Goal: Communication & Community: Answer question/provide support

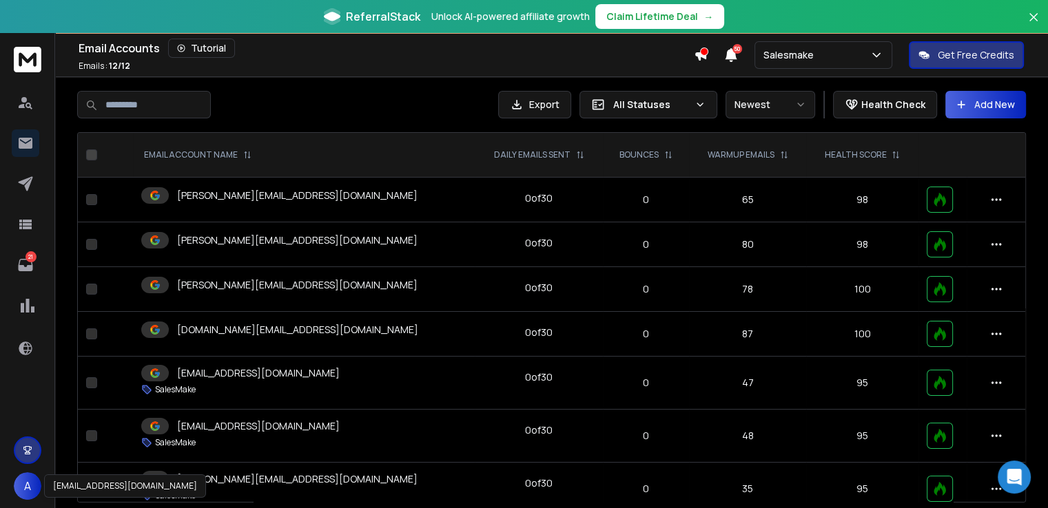
click at [28, 493] on span "A" at bounding box center [28, 487] width 28 height 28
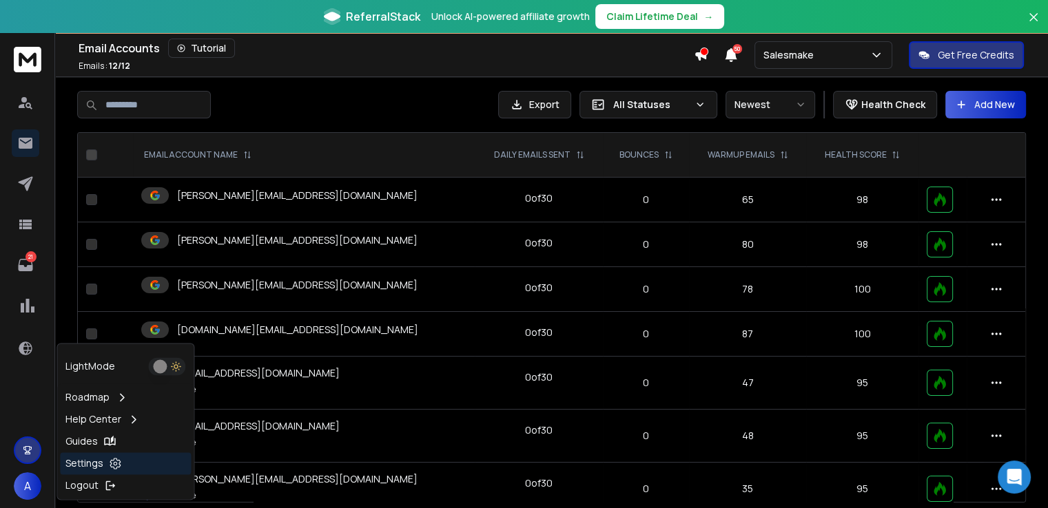
click at [80, 464] on p "Settings" at bounding box center [84, 464] width 38 height 14
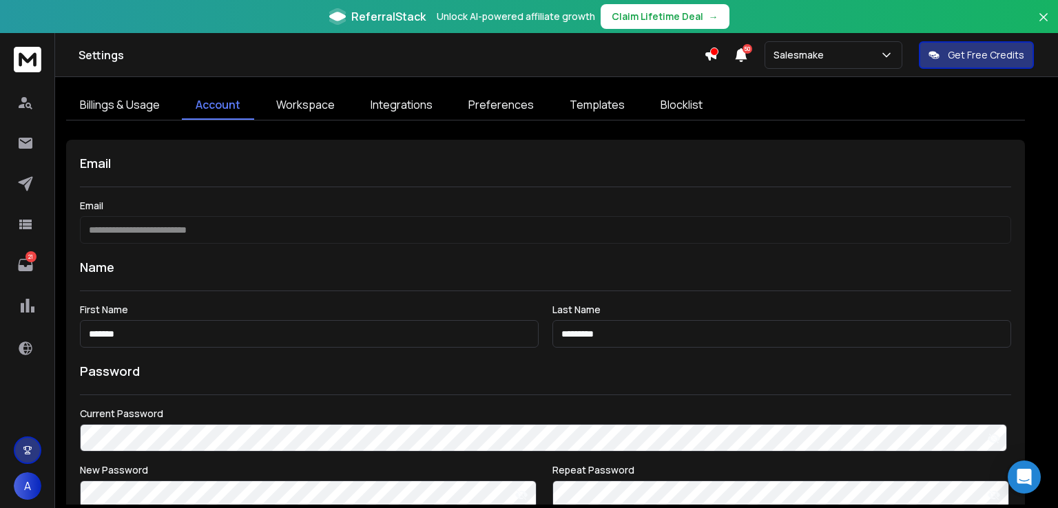
click at [306, 103] on link "Workspace" at bounding box center [305, 105] width 86 height 29
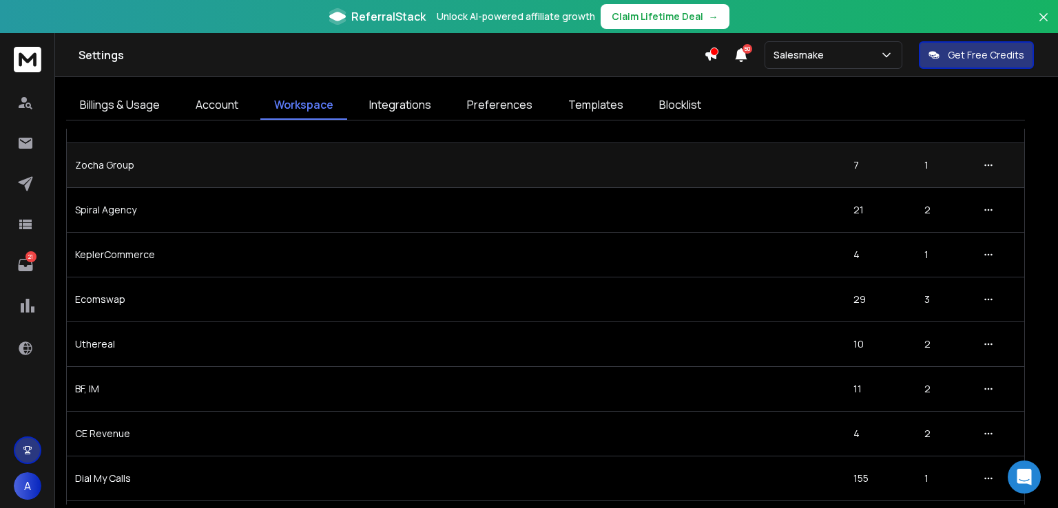
scroll to position [466, 0]
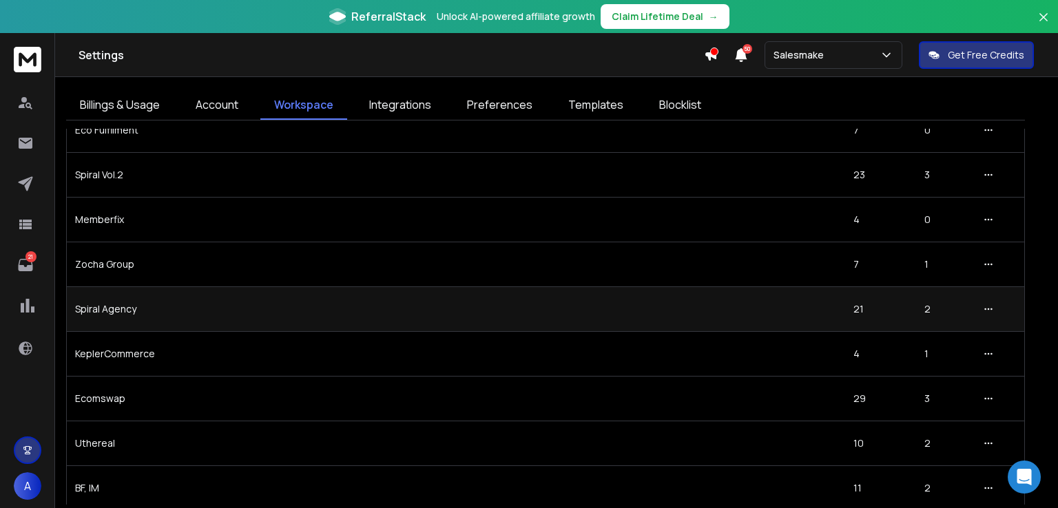
click at [173, 306] on td "Spiral Agency" at bounding box center [456, 309] width 778 height 45
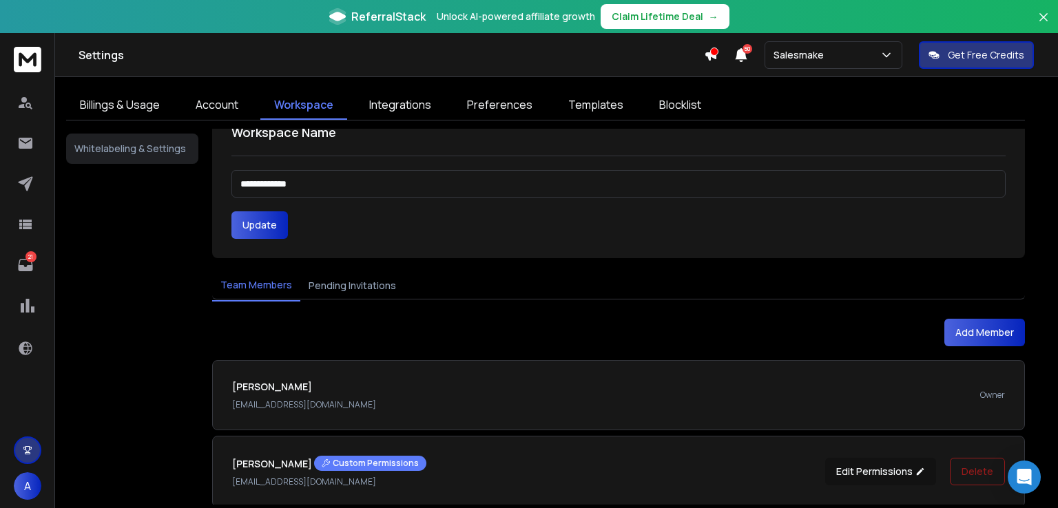
scroll to position [156, 0]
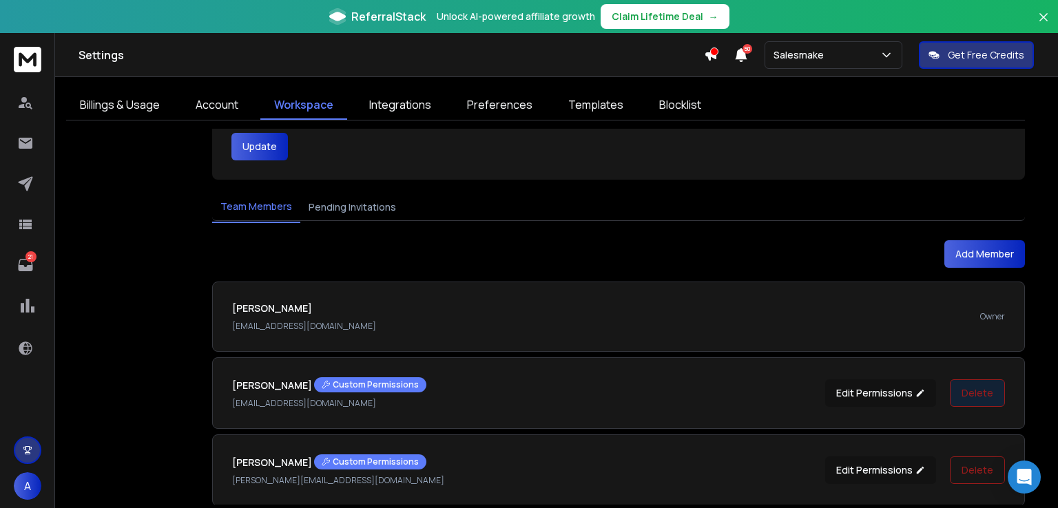
click at [984, 389] on button "Delete" at bounding box center [977, 394] width 55 height 28
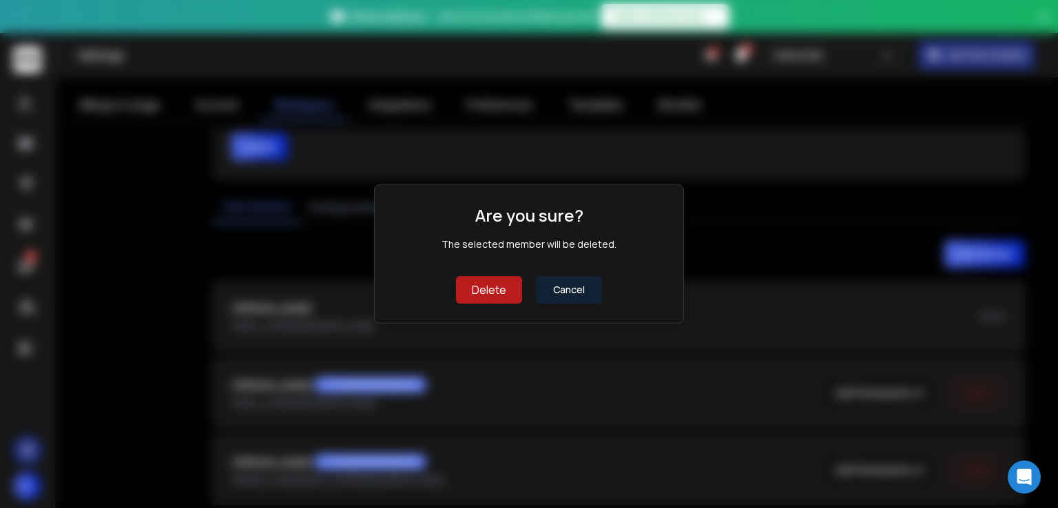
click at [512, 293] on button "Delete" at bounding box center [489, 290] width 66 height 28
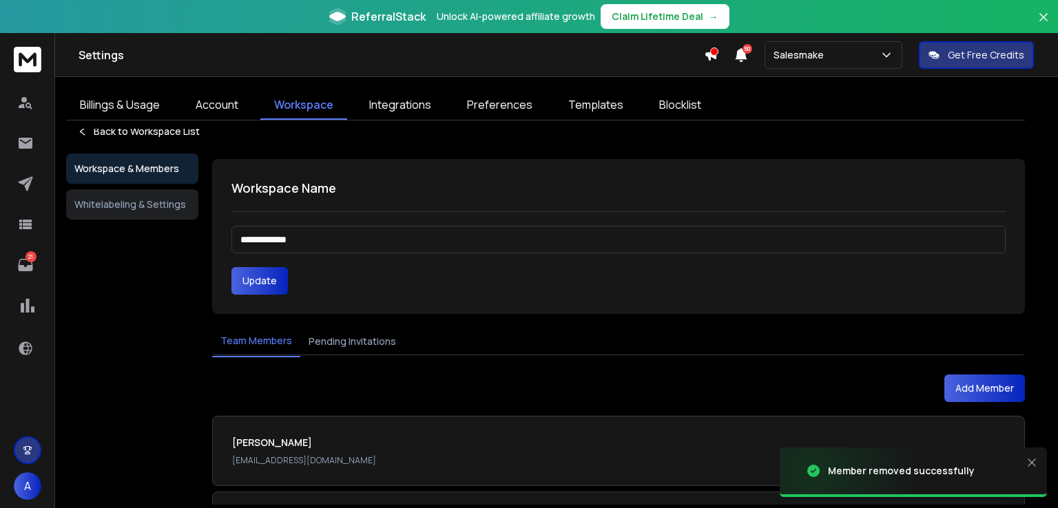
scroll to position [80, 0]
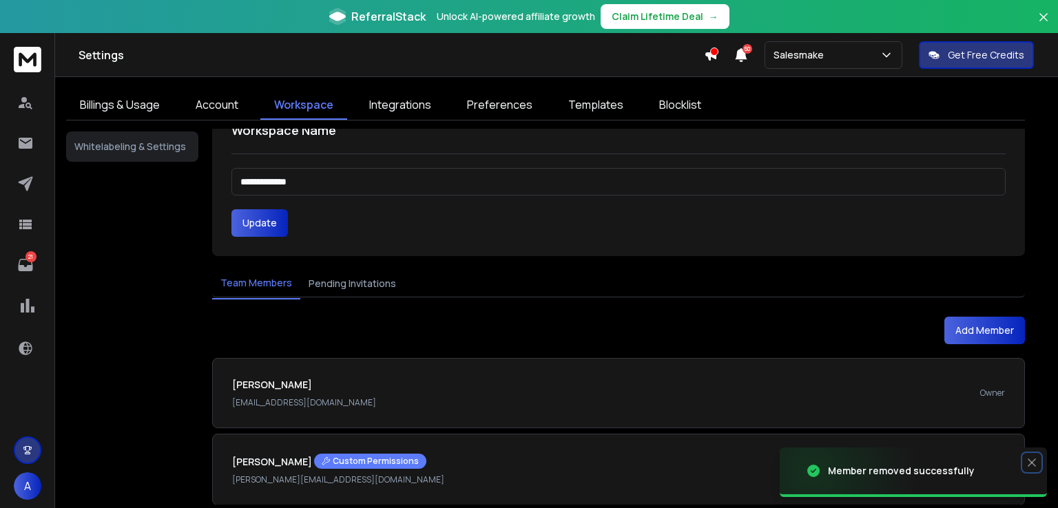
click at [1029, 464] on icon "Notifications (F8)" at bounding box center [1032, 463] width 14 height 14
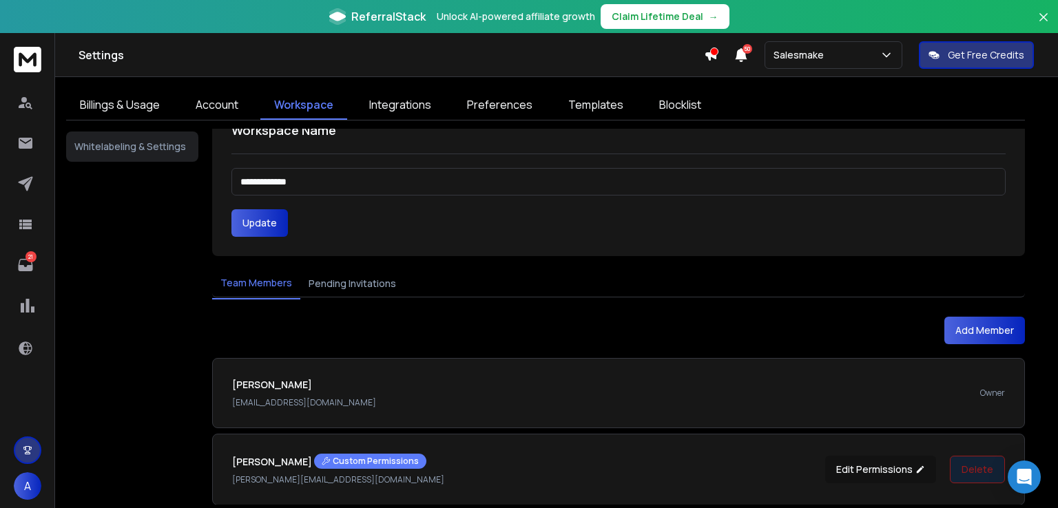
click at [976, 468] on button "Delete" at bounding box center [977, 470] width 55 height 28
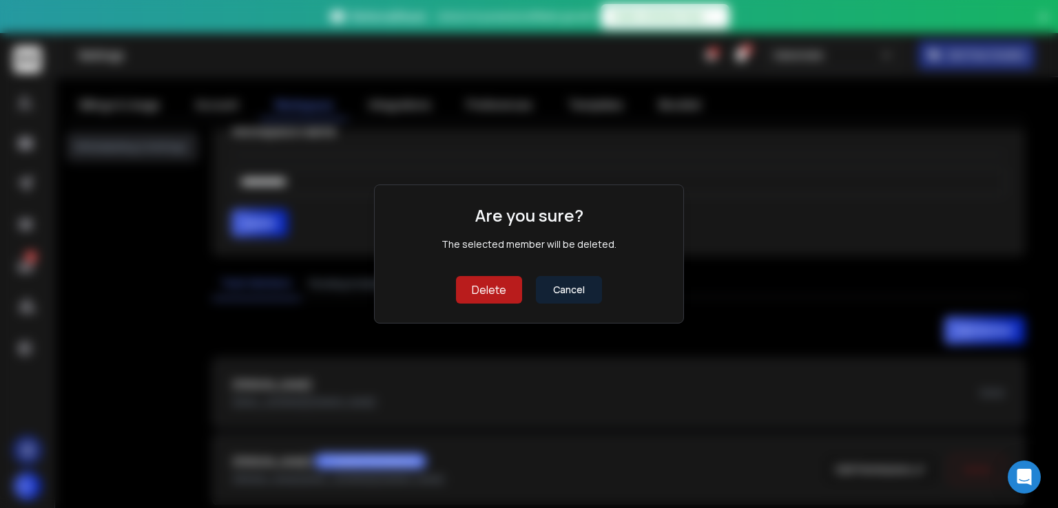
click at [485, 288] on button "Delete" at bounding box center [489, 290] width 66 height 28
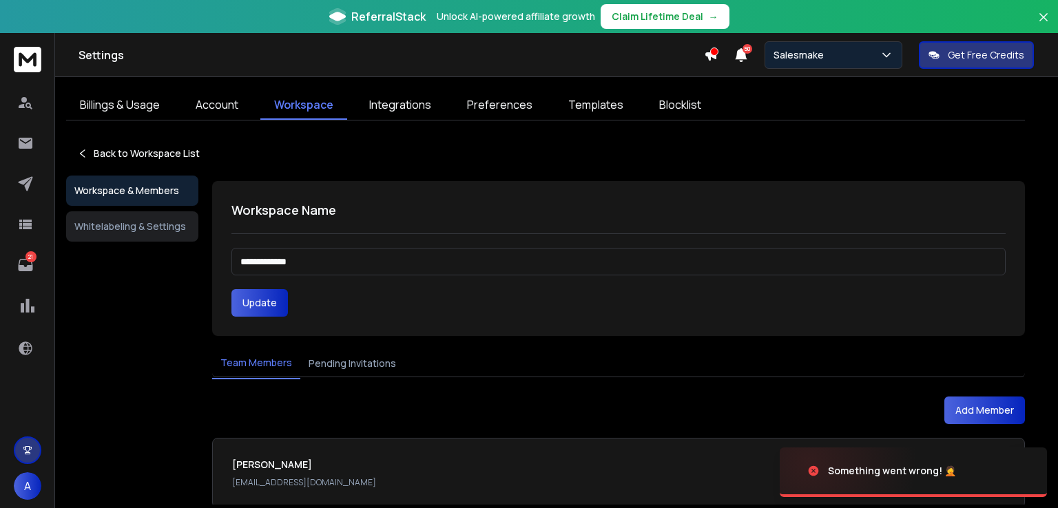
click at [849, 60] on div "Salesmake" at bounding box center [834, 55] width 120 height 14
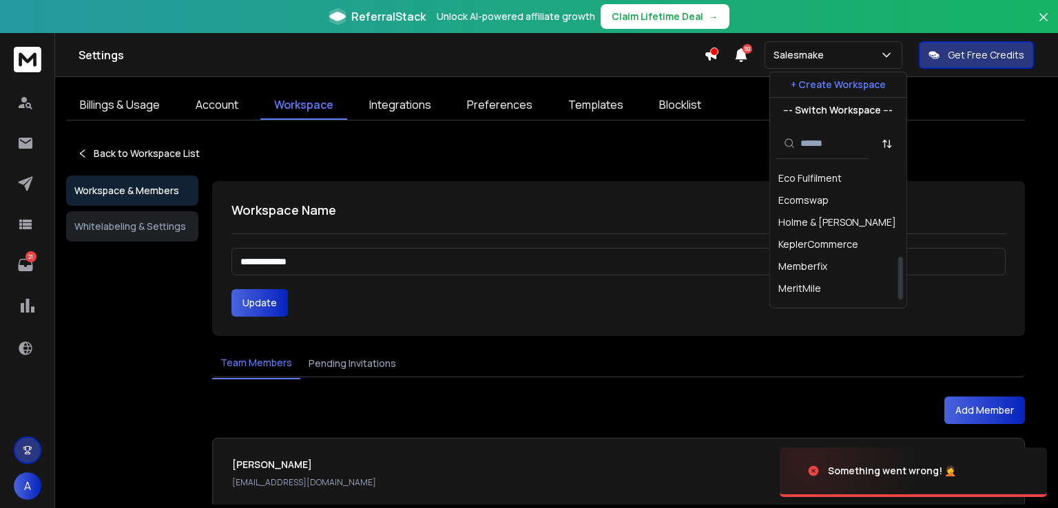
scroll to position [303, 0]
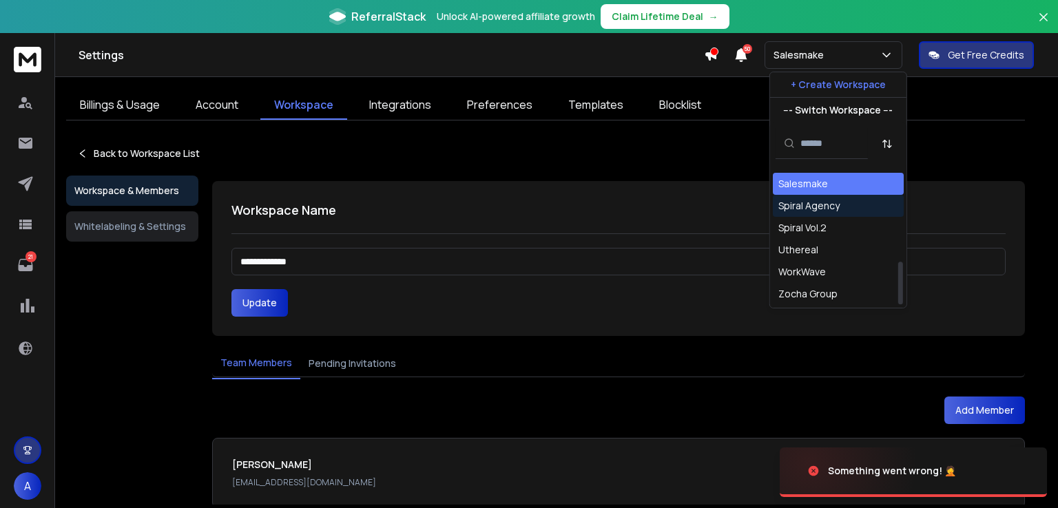
click at [832, 209] on div "Spiral Agency" at bounding box center [808, 206] width 61 height 14
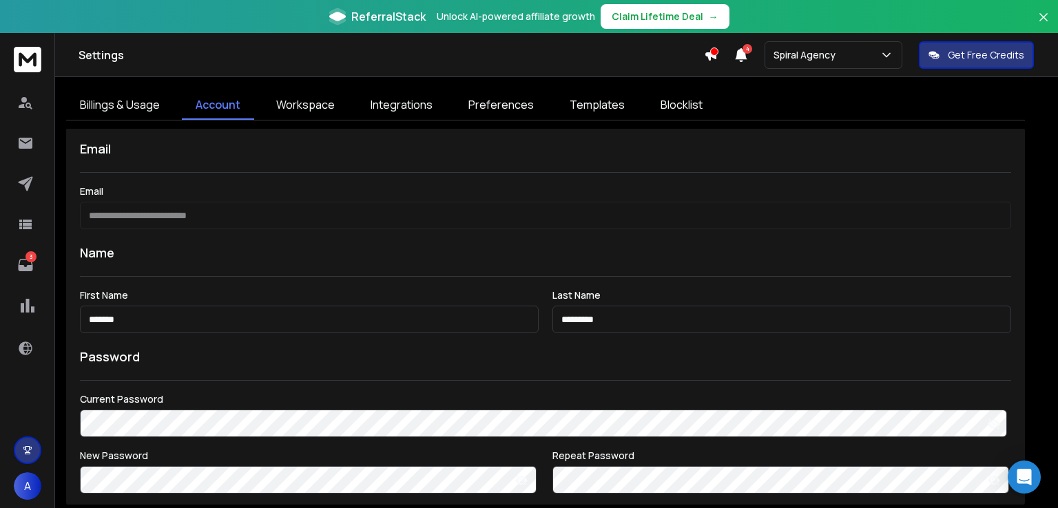
scroll to position [17, 0]
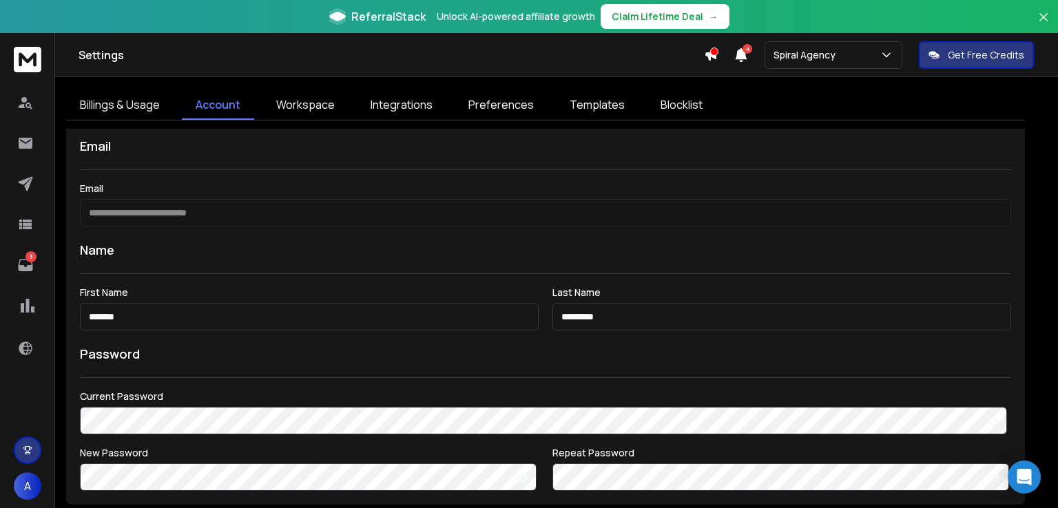
click at [311, 103] on link "Workspace" at bounding box center [305, 105] width 86 height 29
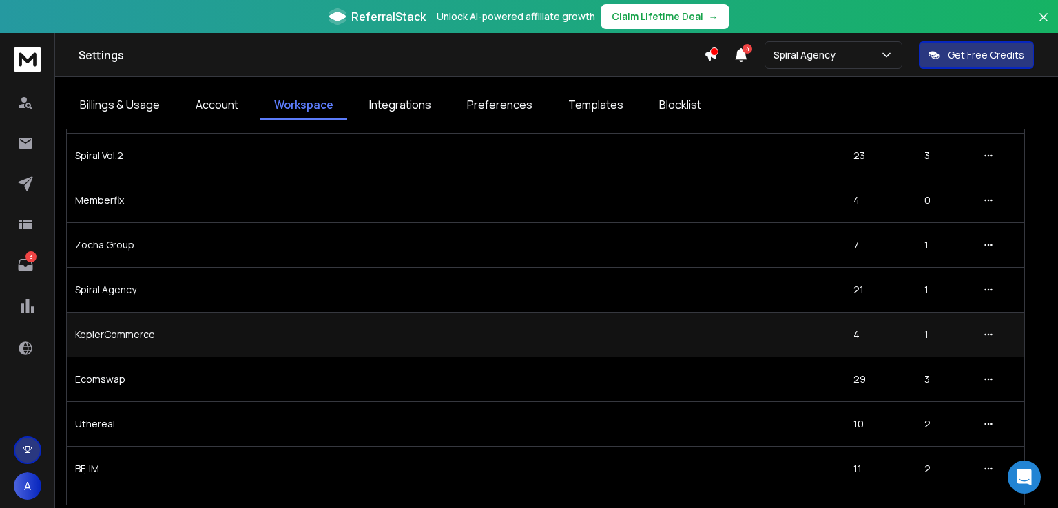
scroll to position [466, 0]
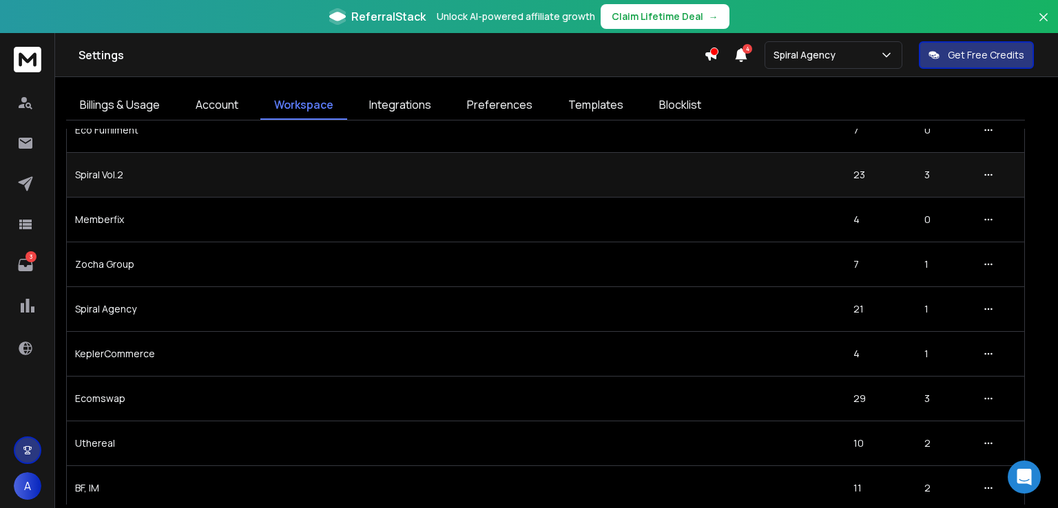
click at [112, 179] on td "Spiral Vol.2" at bounding box center [456, 174] width 778 height 45
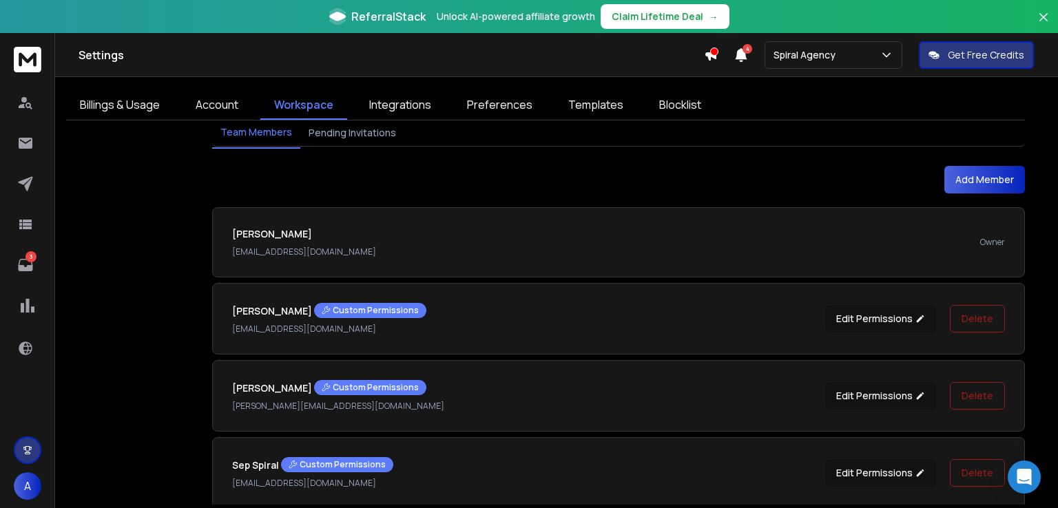
scroll to position [233, 0]
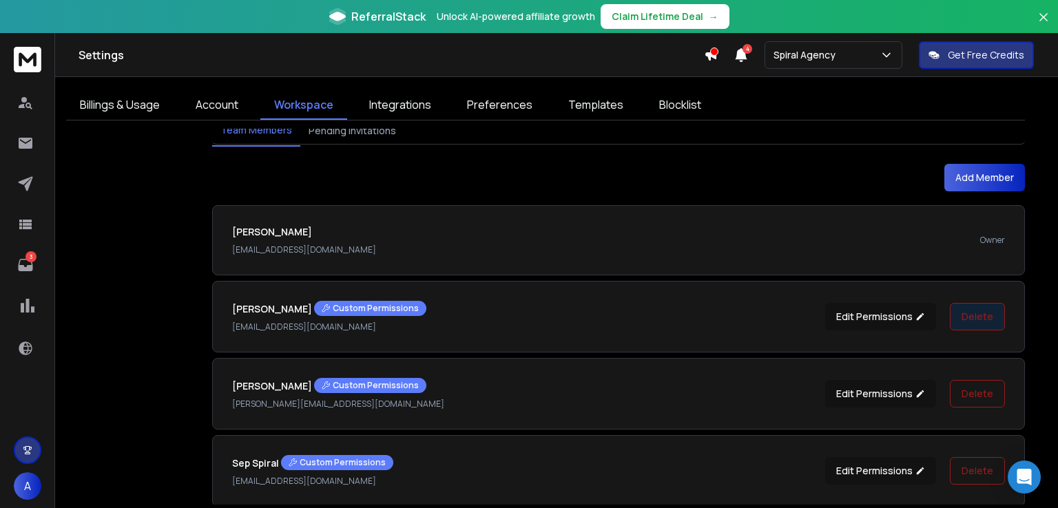
click at [979, 319] on button "Delete" at bounding box center [977, 317] width 55 height 28
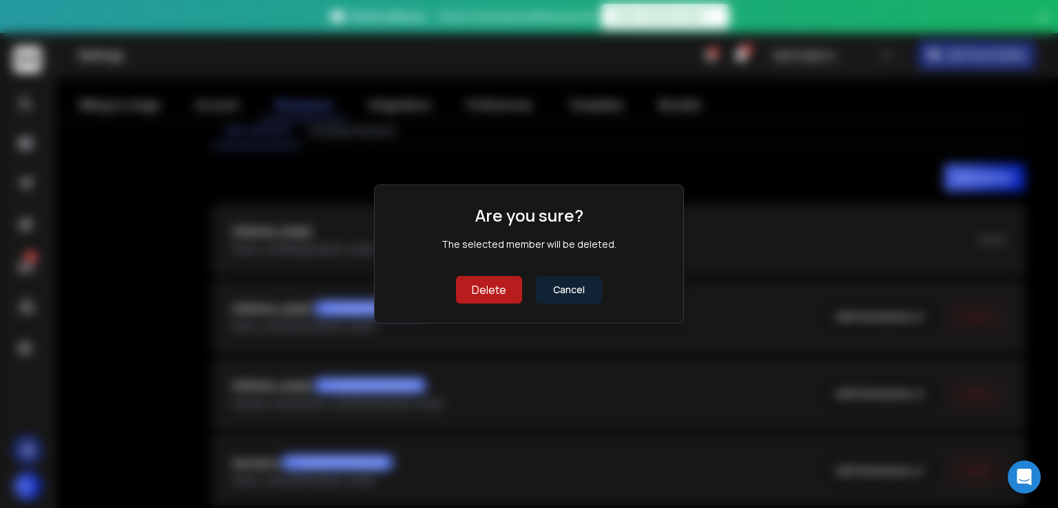
click at [492, 289] on button "Delete" at bounding box center [489, 290] width 66 height 28
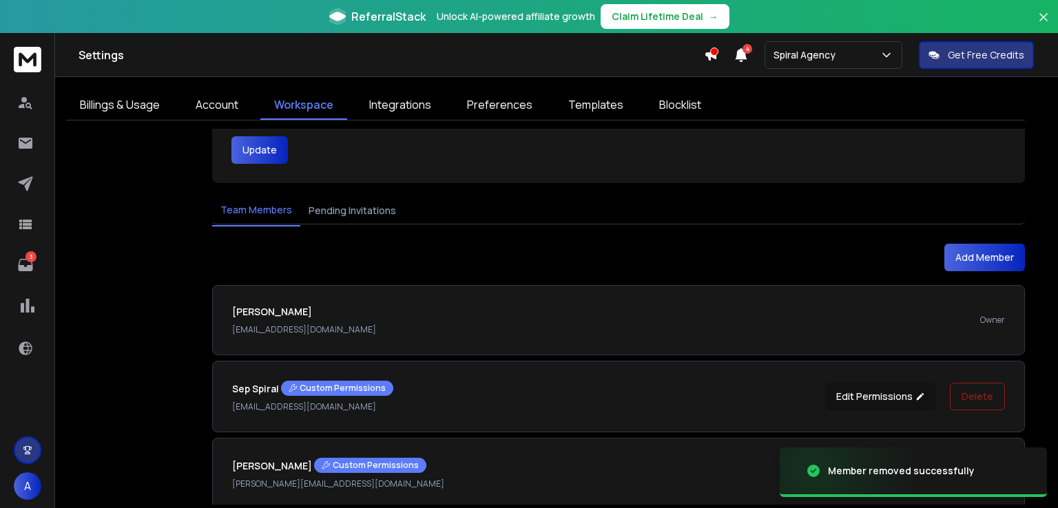
scroll to position [156, 0]
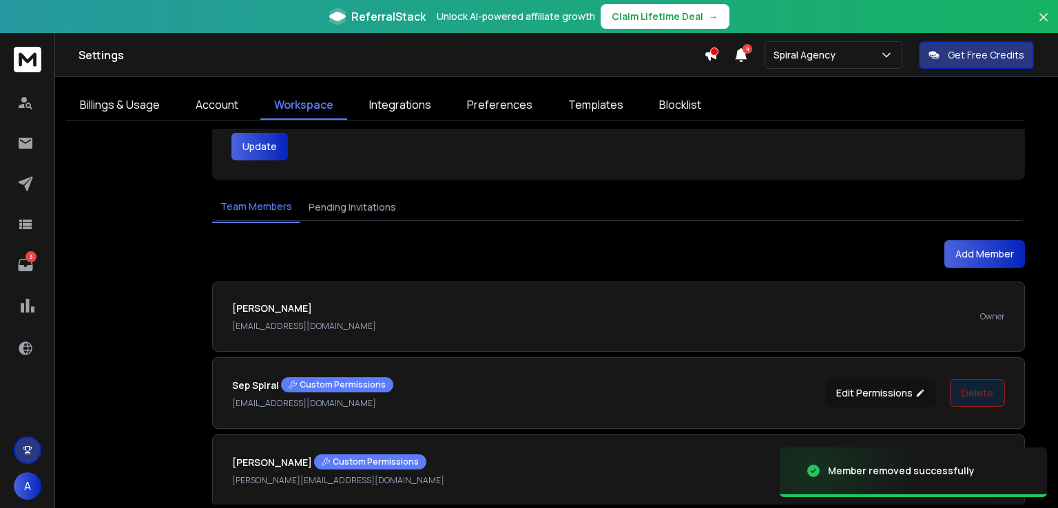
click at [977, 394] on button "Delete" at bounding box center [977, 394] width 55 height 28
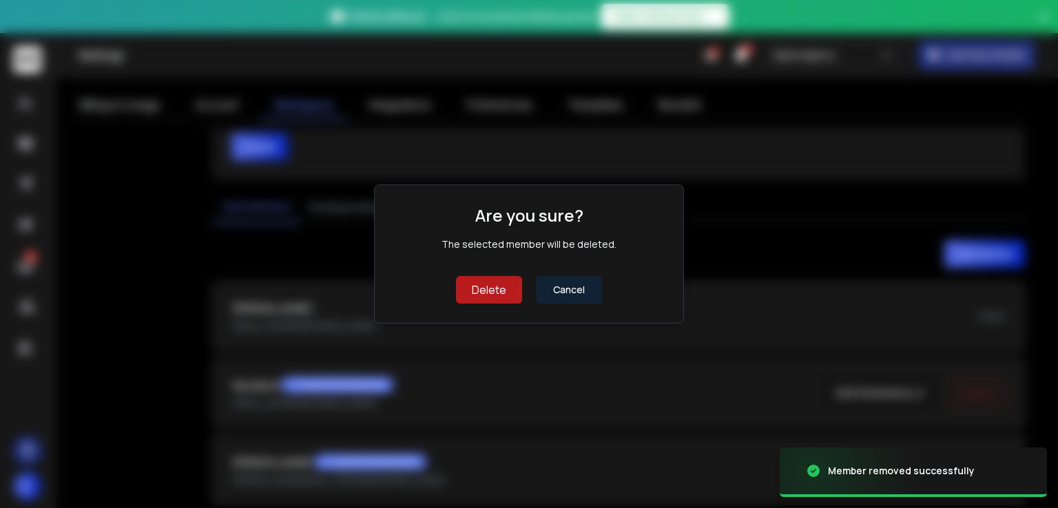
click at [487, 291] on button "Delete" at bounding box center [489, 290] width 66 height 28
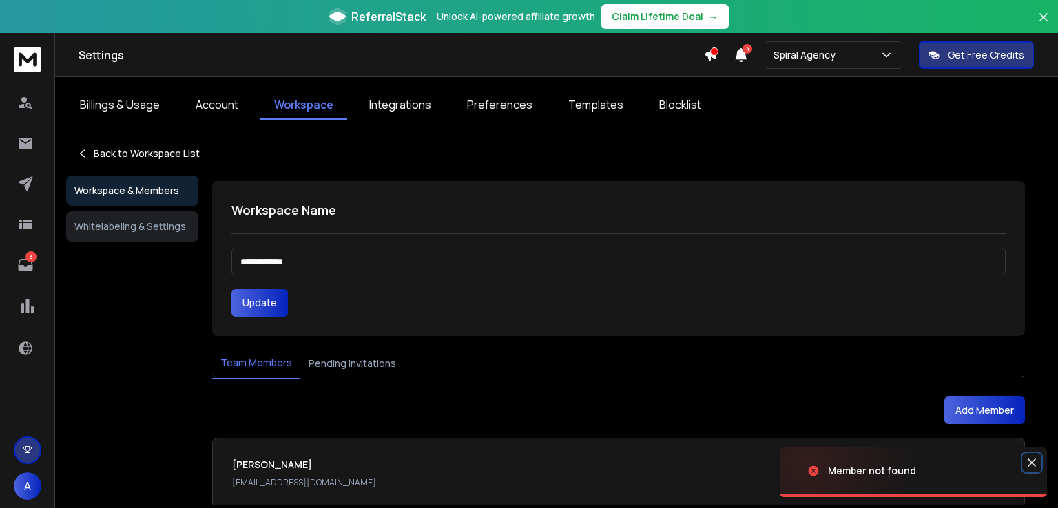
click at [1031, 460] on icon "Notifications (F8)" at bounding box center [1032, 463] width 14 height 14
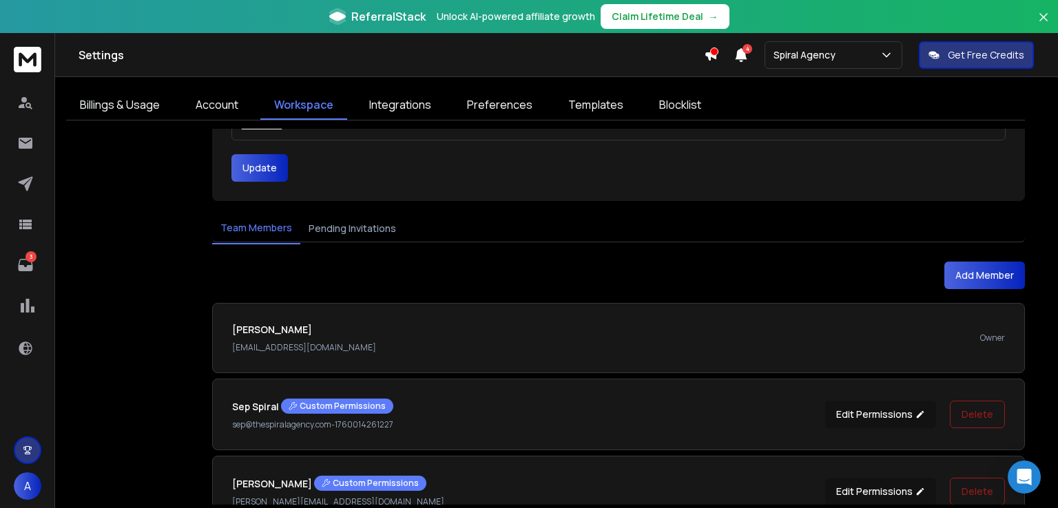
scroll to position [156, 0]
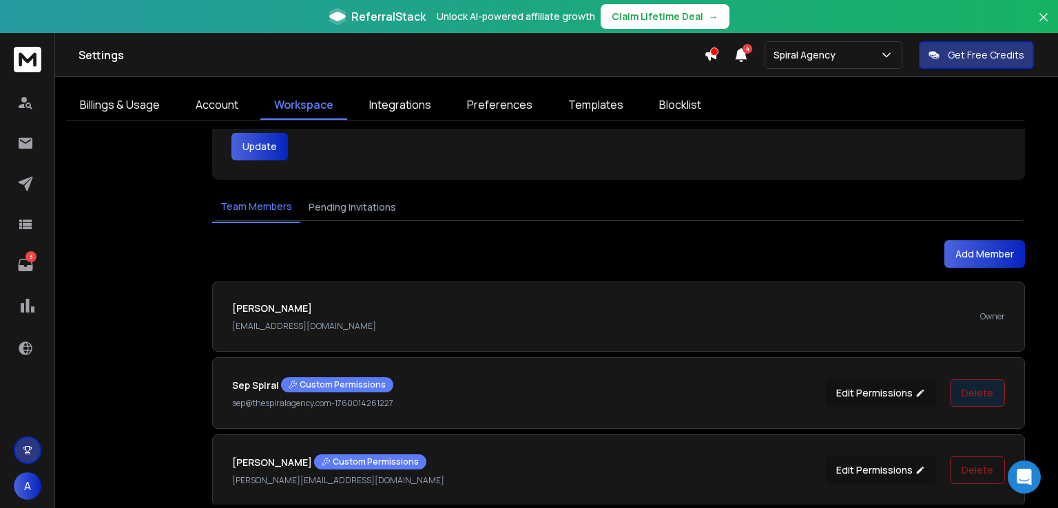
click at [978, 395] on button "Delete" at bounding box center [977, 394] width 55 height 28
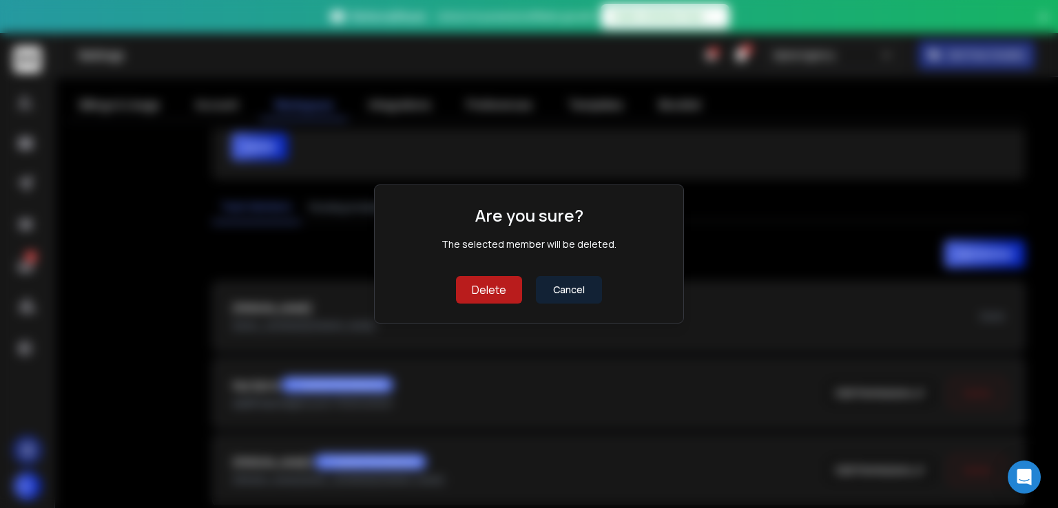
click at [489, 290] on button "Delete" at bounding box center [489, 290] width 66 height 28
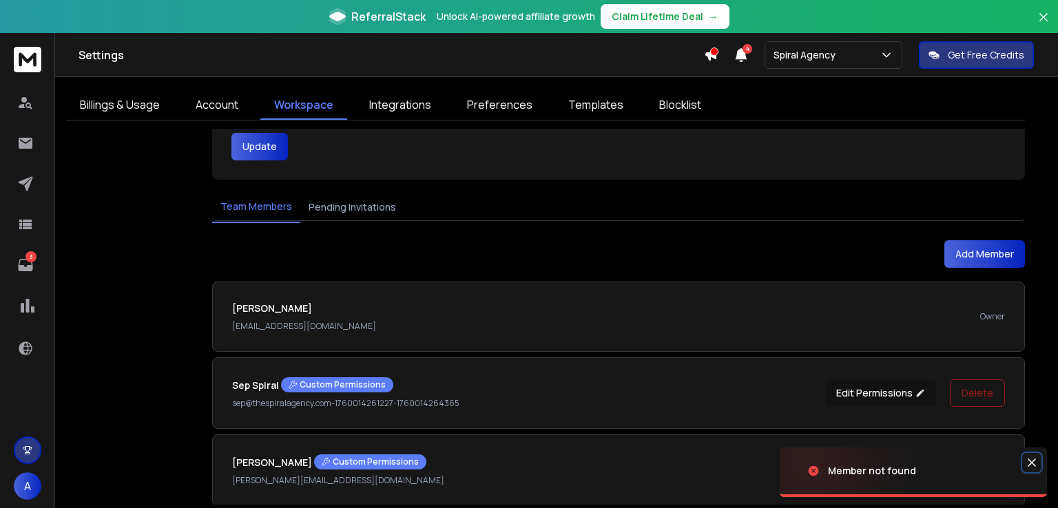
click at [1029, 460] on icon "Notifications (F8)" at bounding box center [1032, 462] width 7 height 7
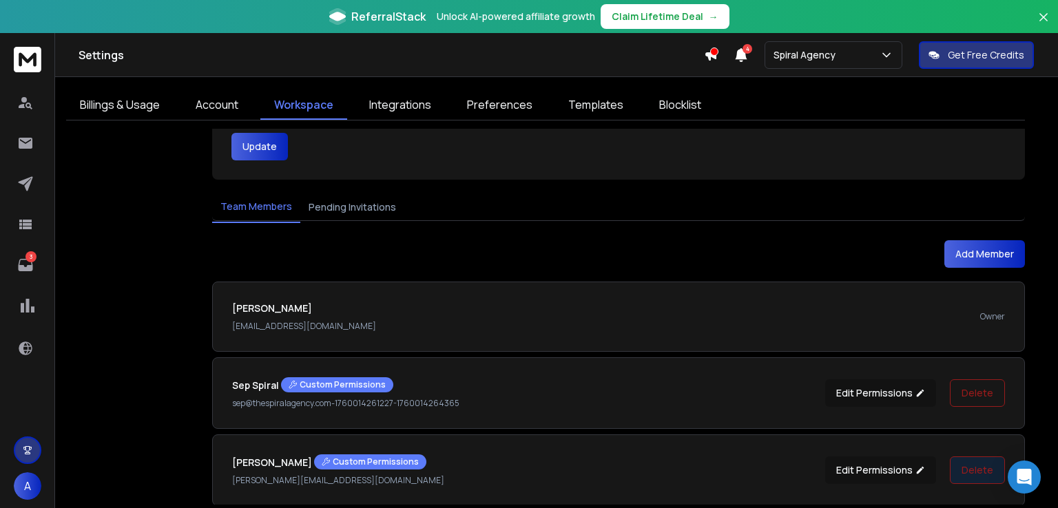
click at [973, 470] on button "Delete" at bounding box center [977, 471] width 55 height 28
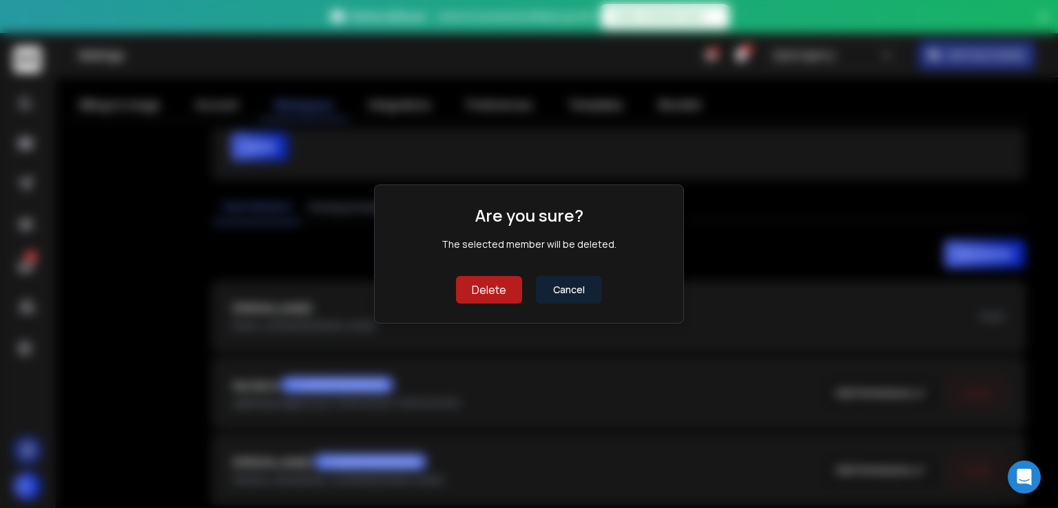
click at [499, 291] on button "Delete" at bounding box center [489, 290] width 66 height 28
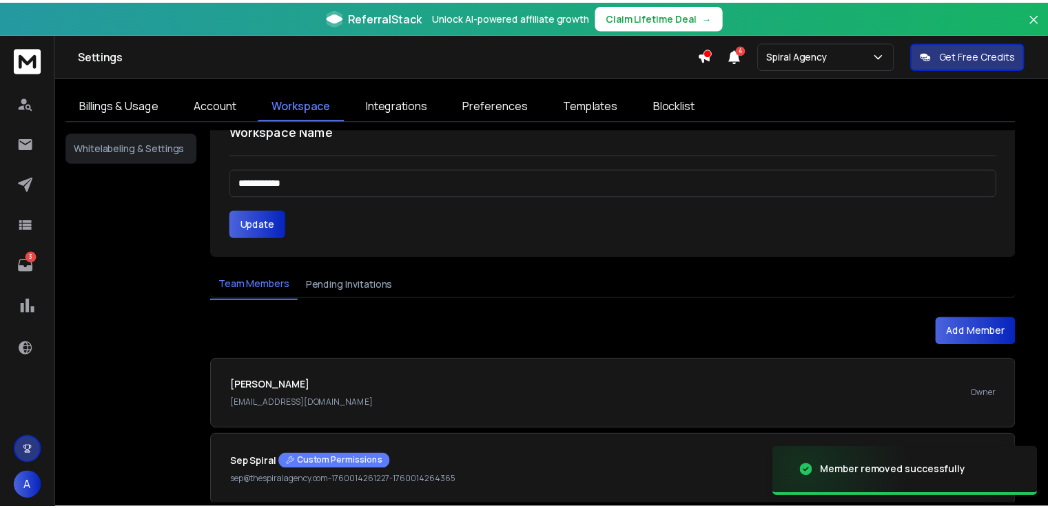
scroll to position [80, 0]
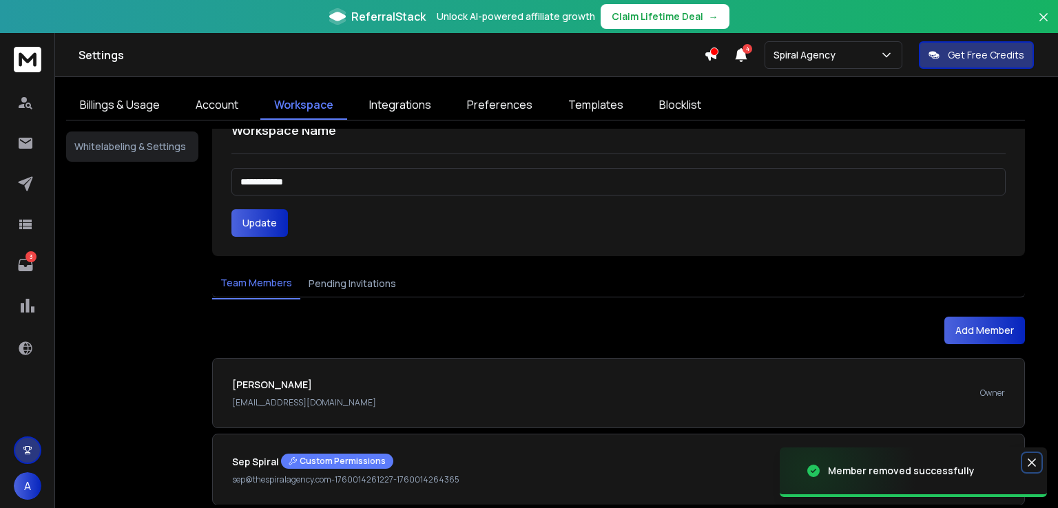
click at [1029, 464] on icon "Notifications (F8)" at bounding box center [1032, 463] width 14 height 14
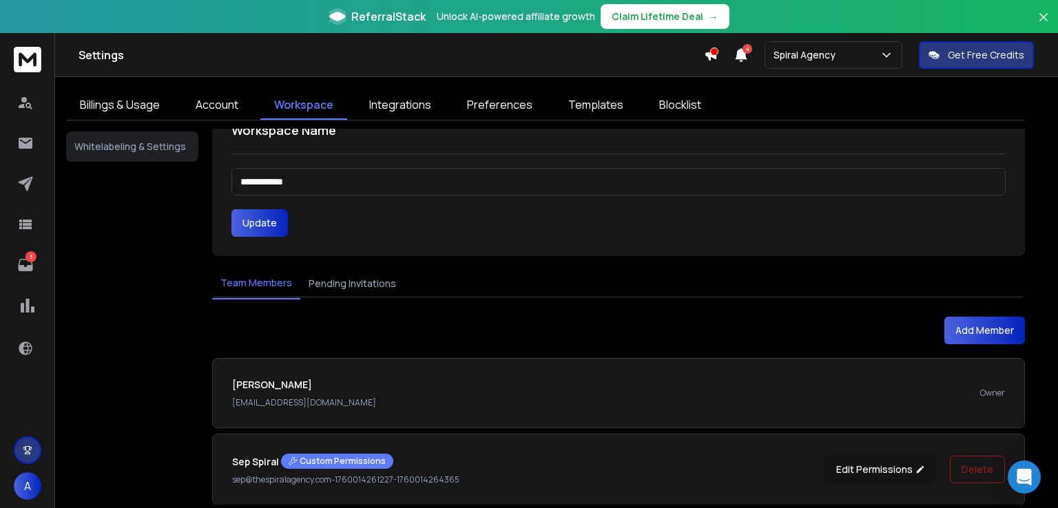
click at [859, 471] on button "Edit Permissions" at bounding box center [880, 470] width 111 height 28
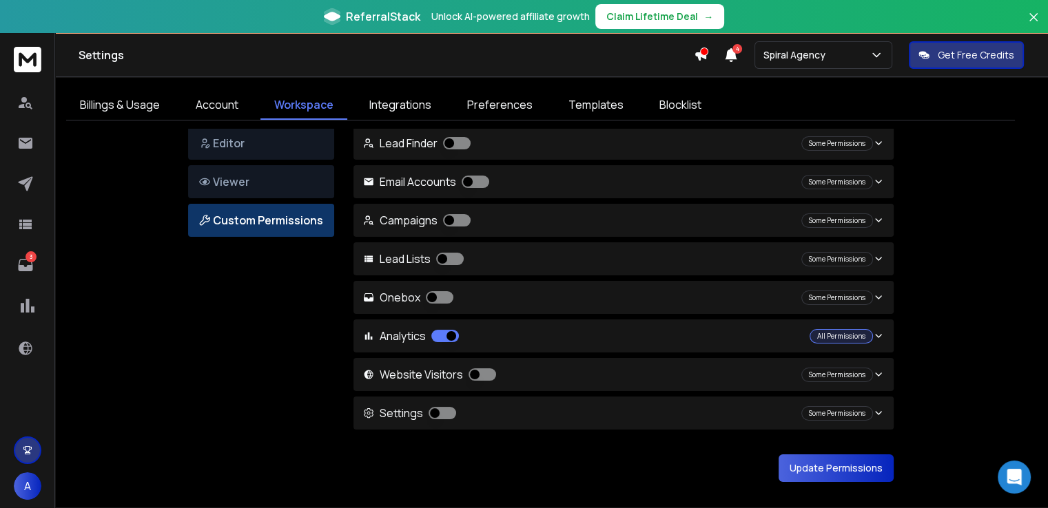
scroll to position [179, 0]
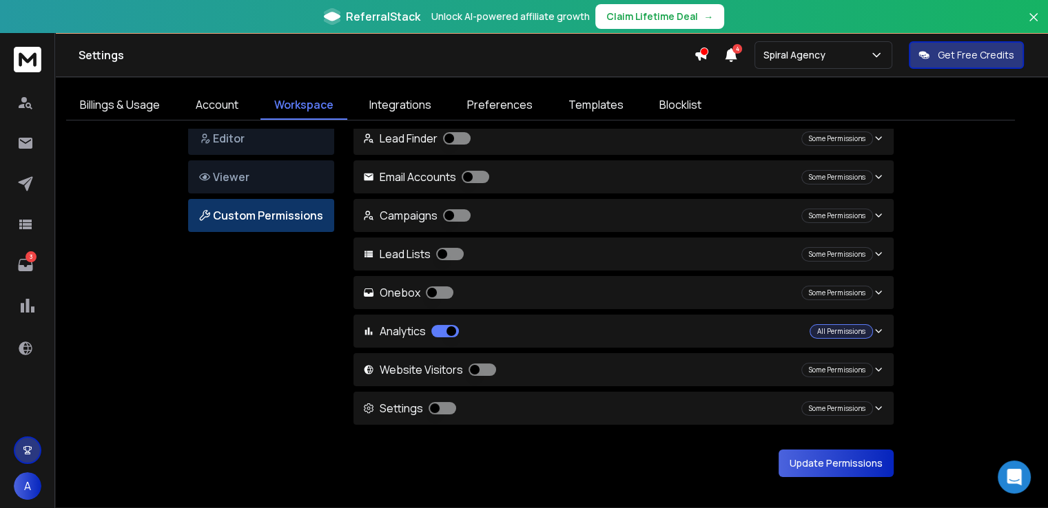
click at [446, 329] on button "button" at bounding box center [445, 331] width 28 height 12
click at [840, 461] on button "Update Permissions" at bounding box center [835, 464] width 115 height 28
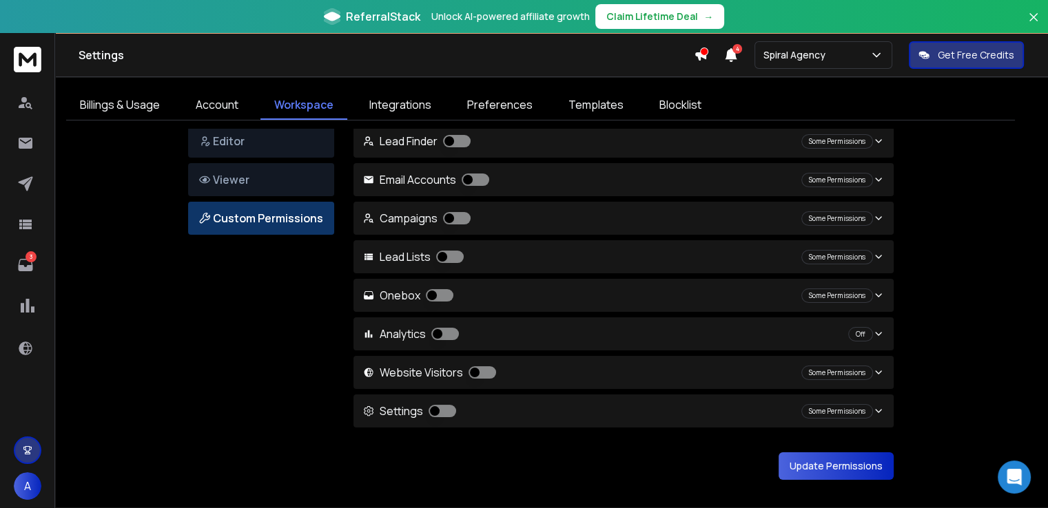
scroll to position [0, 0]
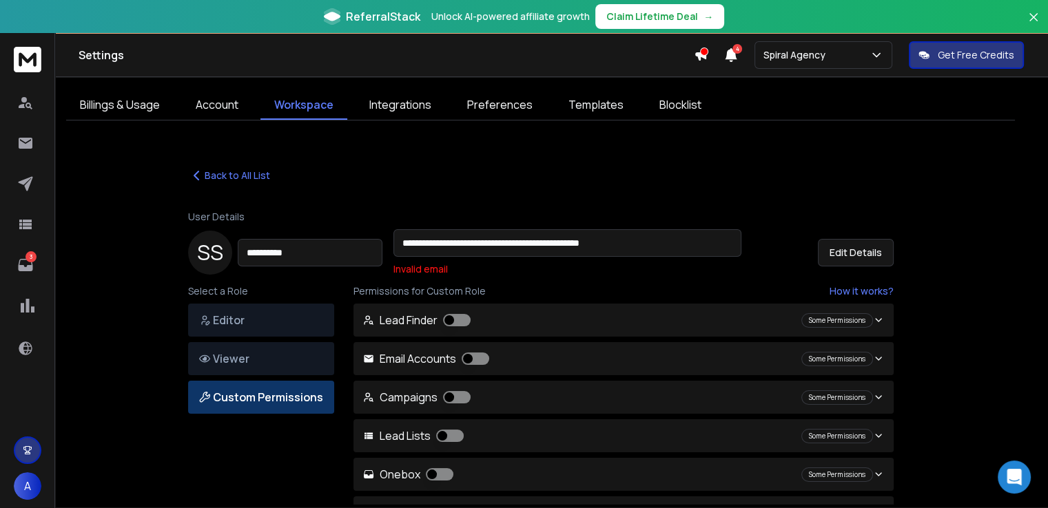
click at [315, 256] on input "**********" at bounding box center [310, 253] width 145 height 28
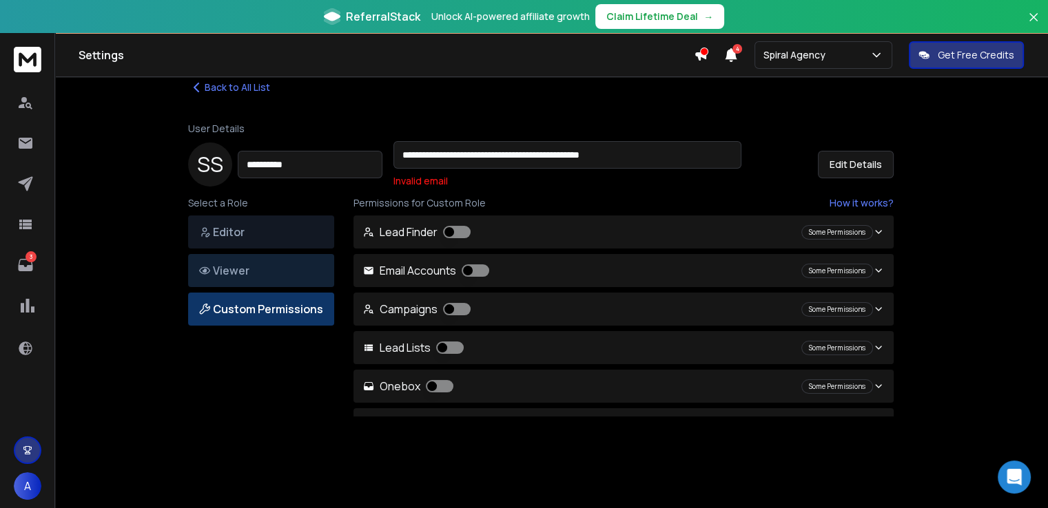
click at [259, 281] on div "Viewer" at bounding box center [261, 270] width 146 height 33
click at [256, 271] on p "Viewer" at bounding box center [261, 270] width 124 height 17
click at [209, 271] on button "Viewer" at bounding box center [203, 271] width 11 height 34
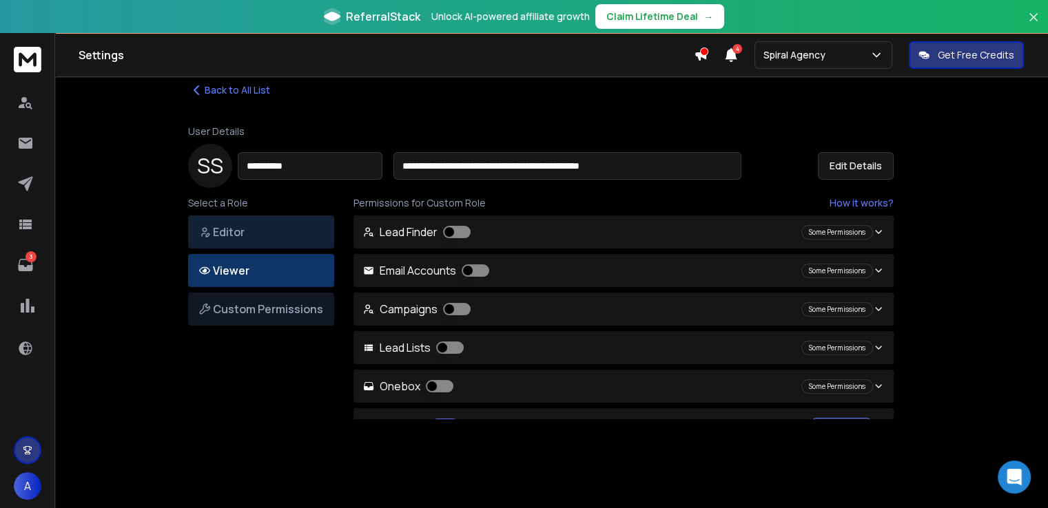
click at [256, 236] on p "Editor" at bounding box center [261, 232] width 124 height 17
click at [209, 236] on button "Editor" at bounding box center [203, 232] width 11 height 34
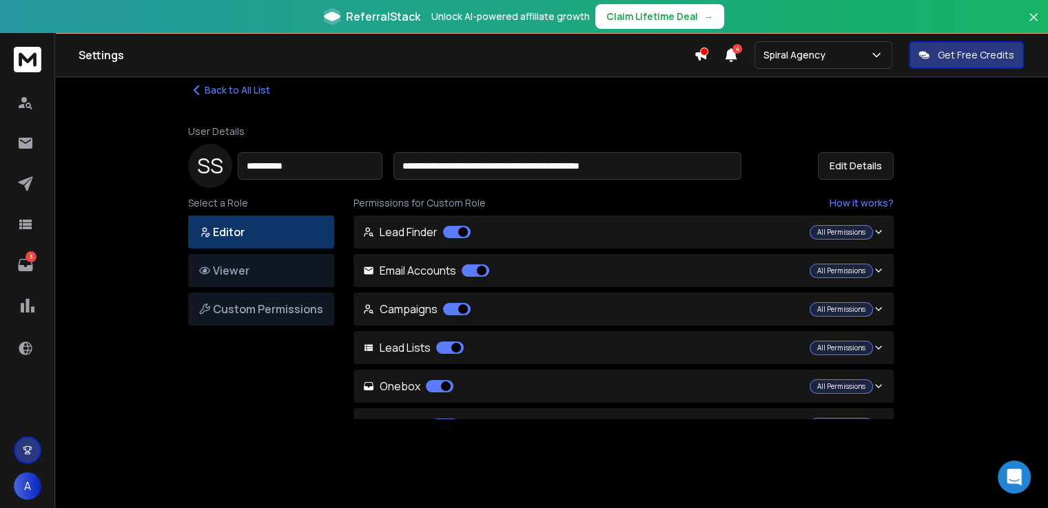
click at [528, 167] on input "**********" at bounding box center [567, 166] width 348 height 28
drag, startPoint x: 518, startPoint y: 165, endPoint x: 736, endPoint y: 165, distance: 217.7
click at [736, 165] on input "**********" at bounding box center [567, 166] width 348 height 28
click at [770, 152] on div "**********" at bounding box center [528, 166] width 580 height 28
click at [828, 165] on button "Edit Details" at bounding box center [856, 166] width 76 height 28
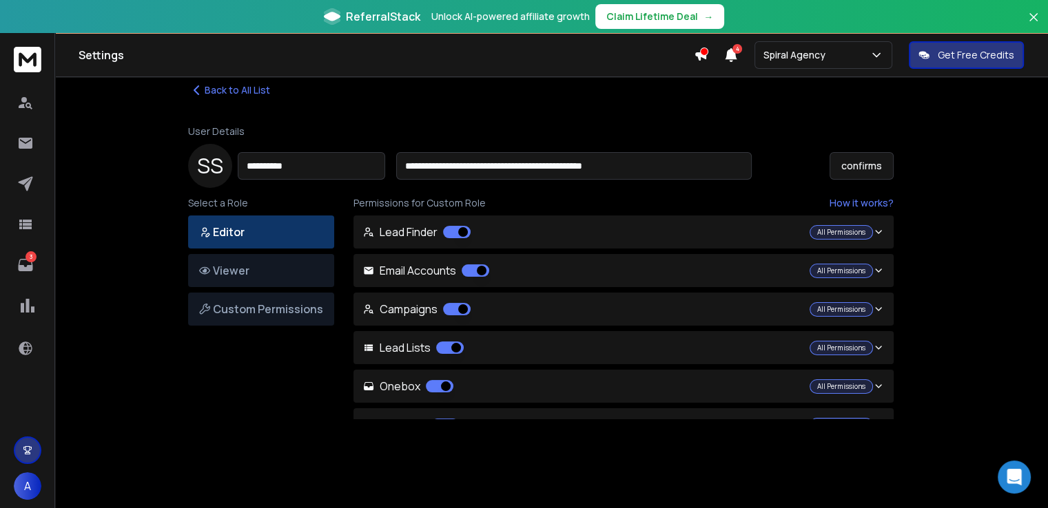
click at [639, 168] on input "**********" at bounding box center [573, 166] width 355 height 28
drag, startPoint x: 674, startPoint y: 166, endPoint x: 522, endPoint y: 169, distance: 153.0
click at [522, 169] on input "**********" at bounding box center [573, 166] width 355 height 28
type input "**********"
click at [851, 162] on button "confirms" at bounding box center [861, 166] width 64 height 28
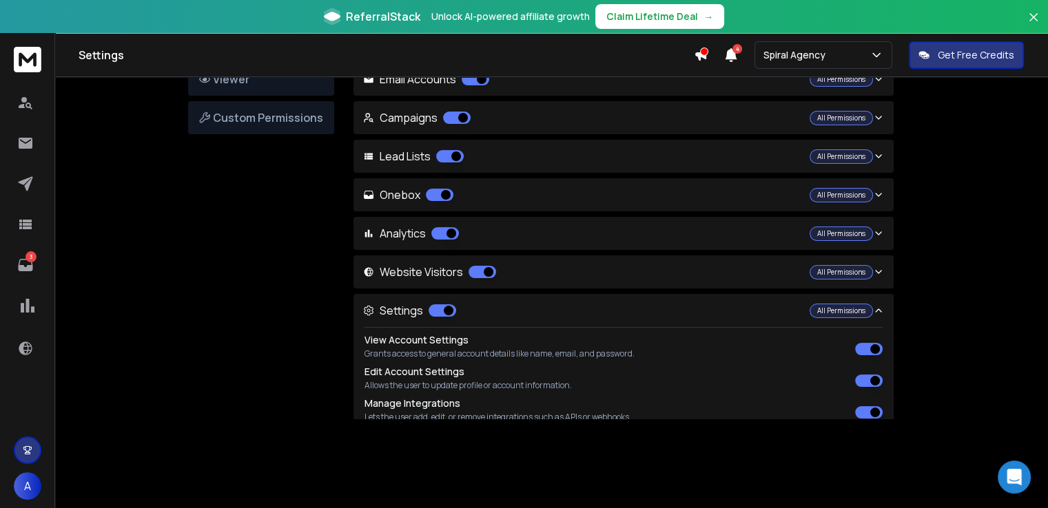
scroll to position [174, 0]
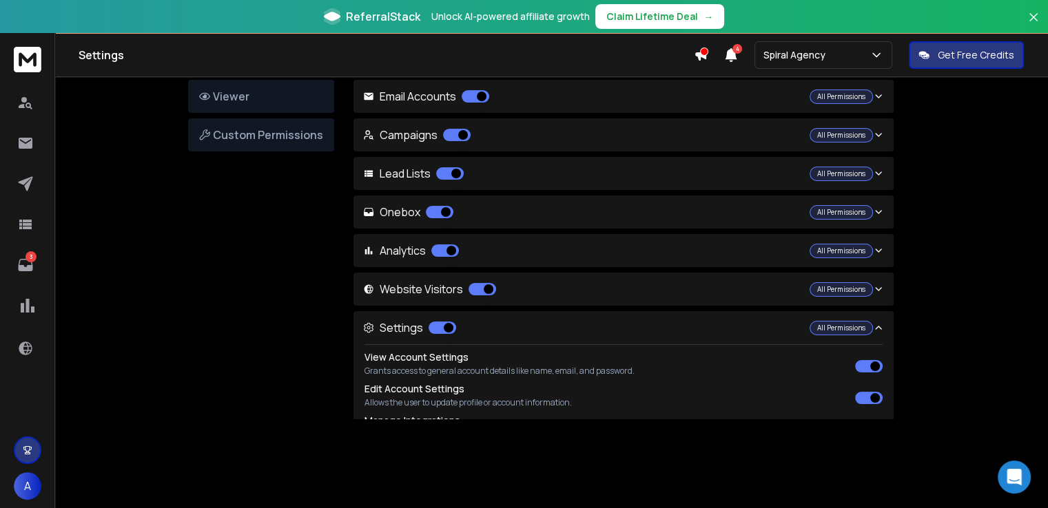
click at [441, 318] on button "Settings All Permissions" at bounding box center [623, 327] width 540 height 33
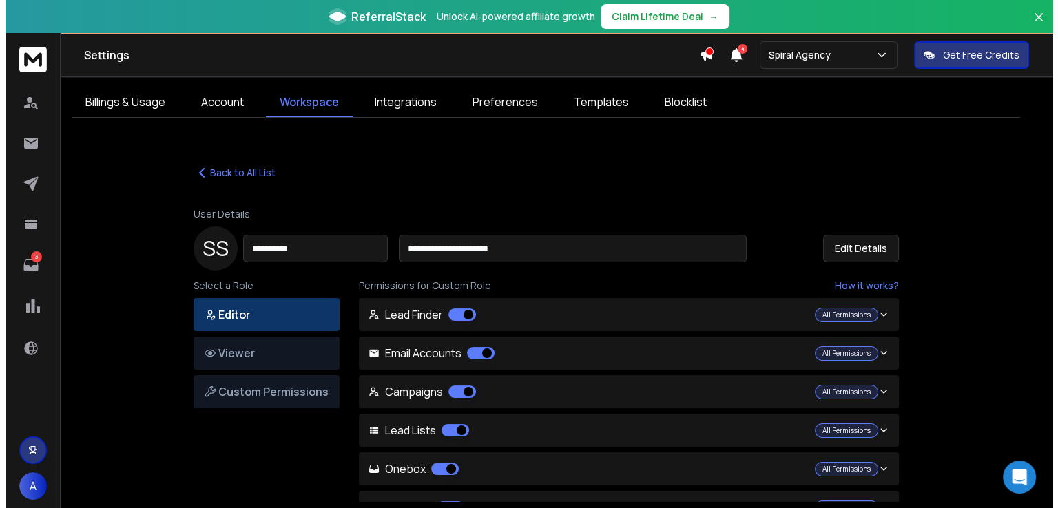
scroll to position [0, 0]
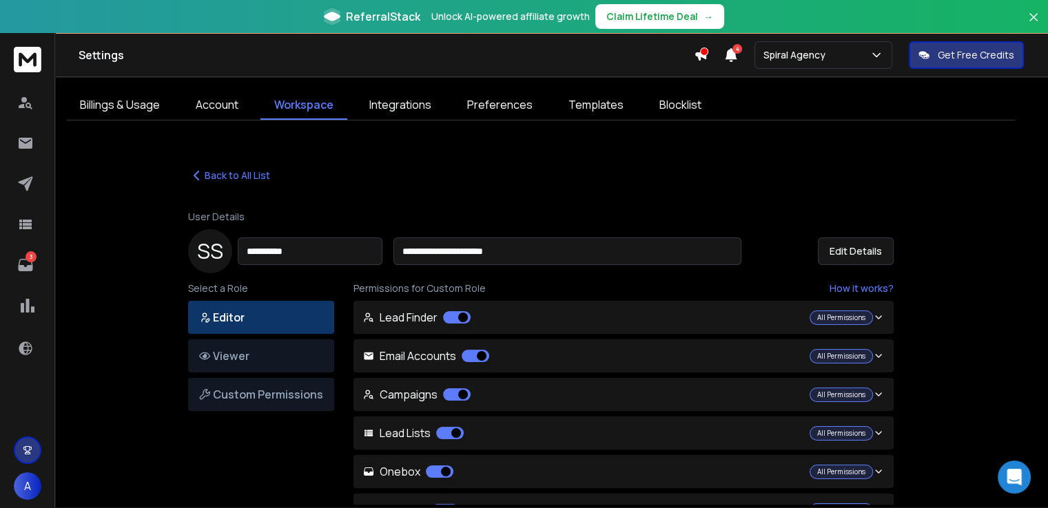
click at [198, 183] on form "**********" at bounding box center [540, 412] width 705 height 544
click at [203, 177] on button "Back to All List" at bounding box center [229, 175] width 82 height 17
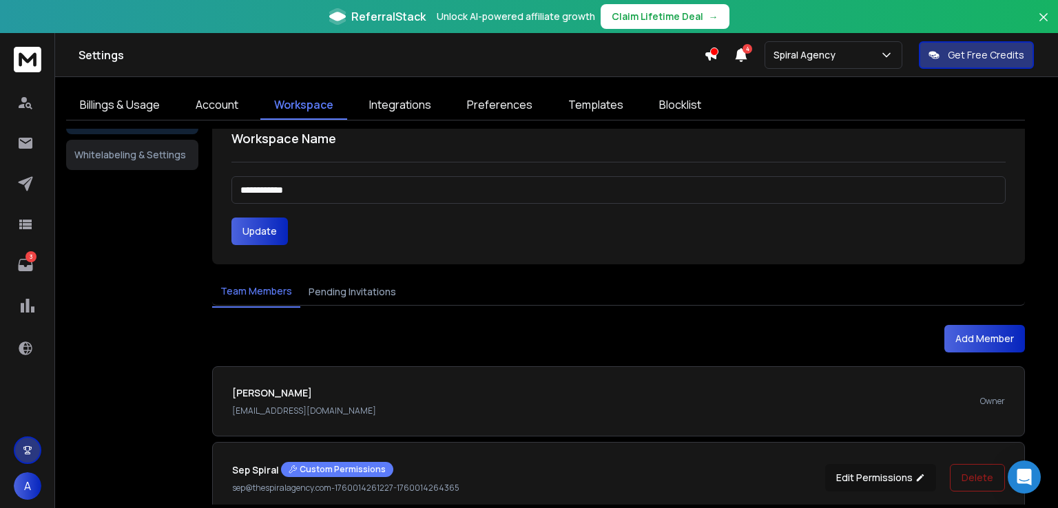
scroll to position [80, 0]
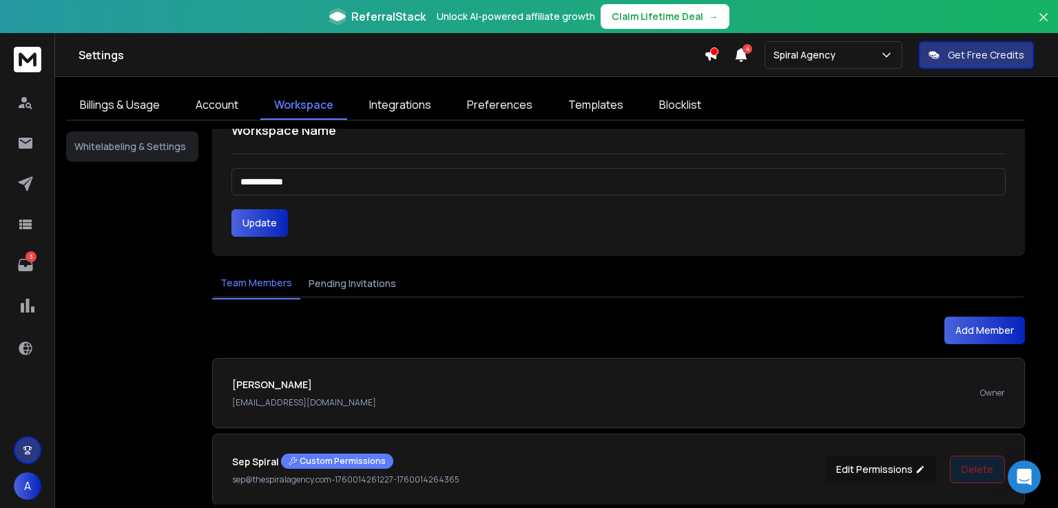
click at [975, 471] on button "Delete" at bounding box center [977, 470] width 55 height 28
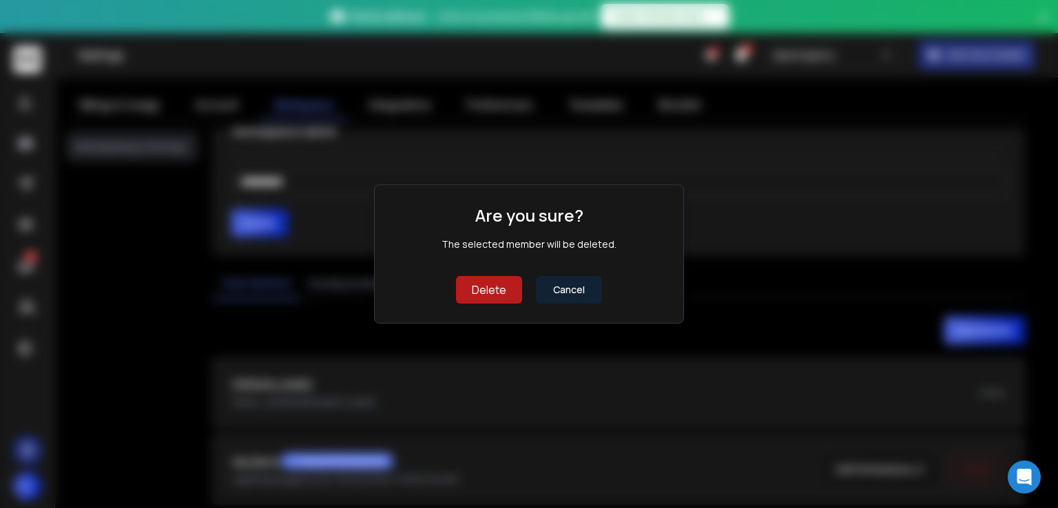
click at [503, 285] on button "Delete" at bounding box center [489, 290] width 66 height 28
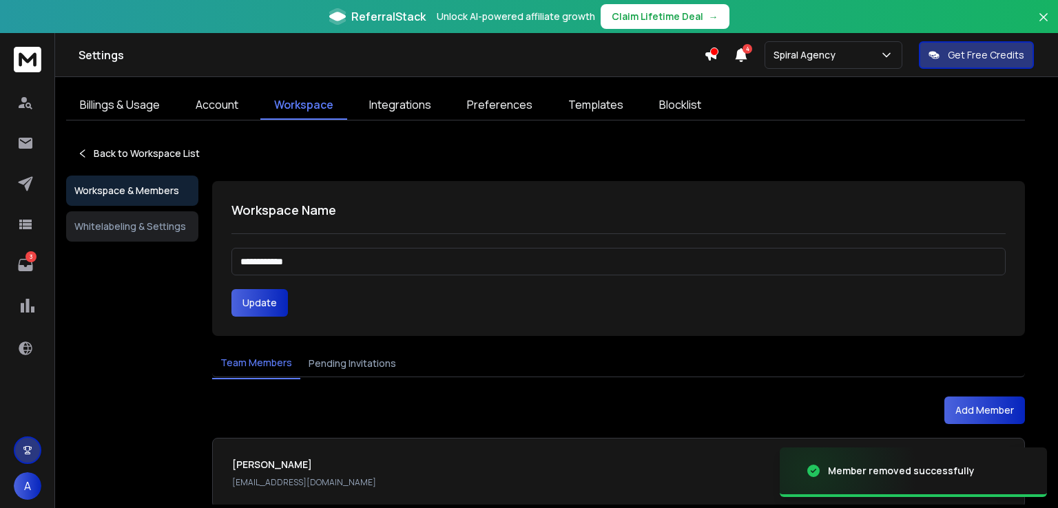
scroll to position [3, 0]
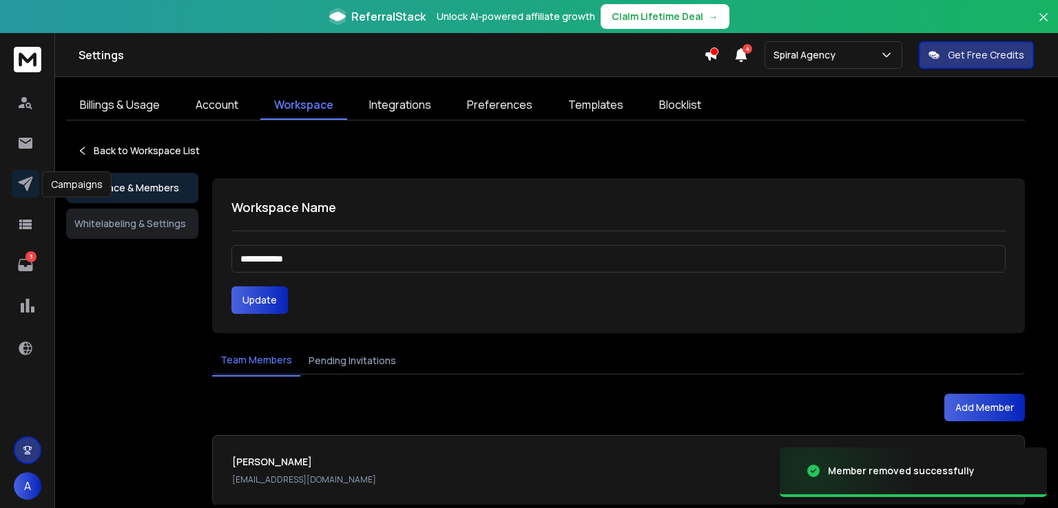
click at [36, 180] on link at bounding box center [26, 184] width 28 height 28
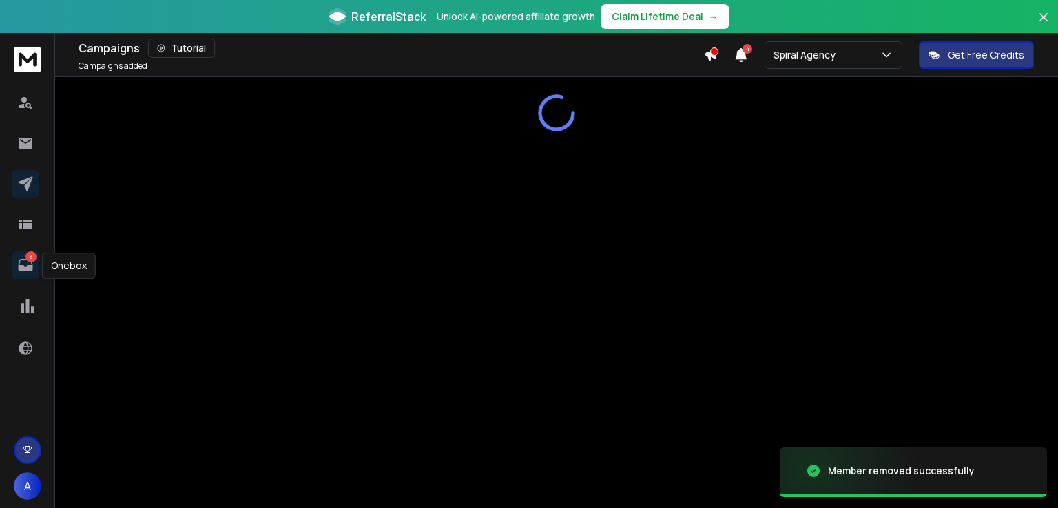
click at [24, 266] on icon at bounding box center [25, 265] width 17 height 17
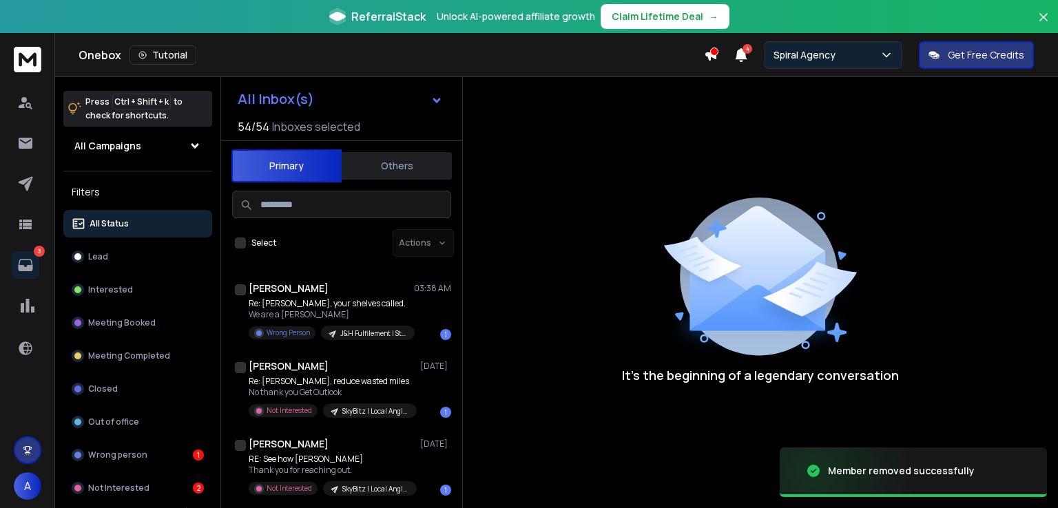
click at [820, 55] on p "Spiral Agency" at bounding box center [808, 55] width 68 height 14
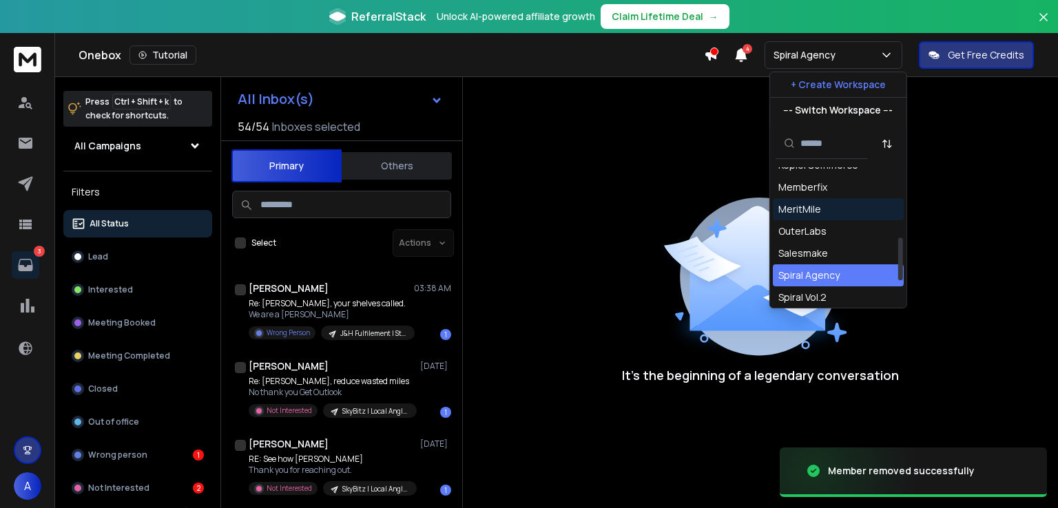
scroll to position [276, 0]
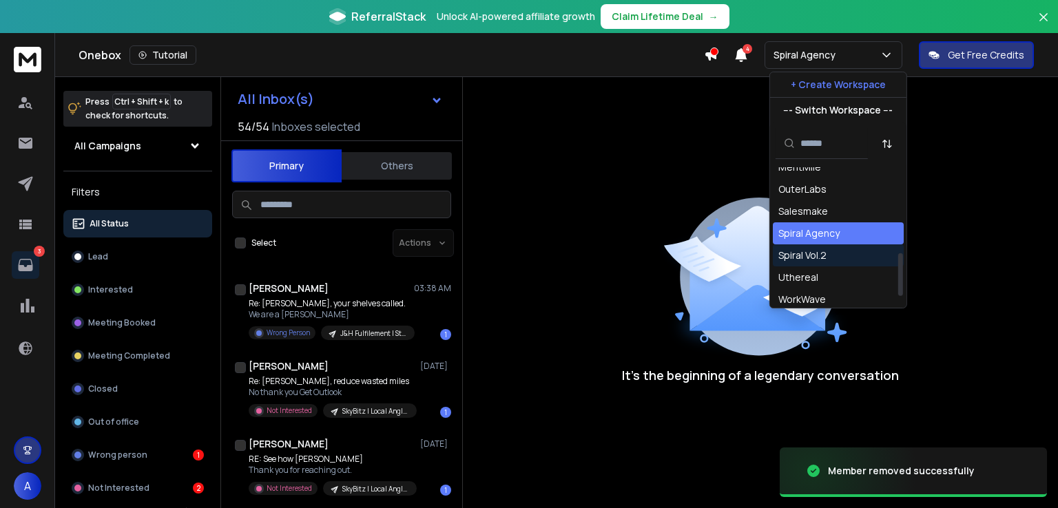
click at [812, 246] on div "Spiral Vol.2" at bounding box center [838, 256] width 131 height 22
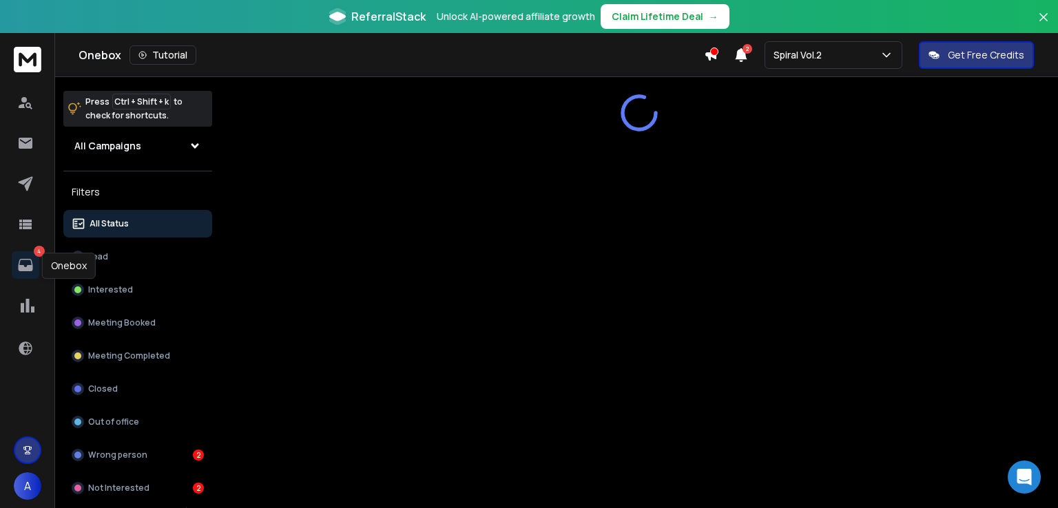
click at [25, 260] on icon at bounding box center [25, 265] width 17 height 17
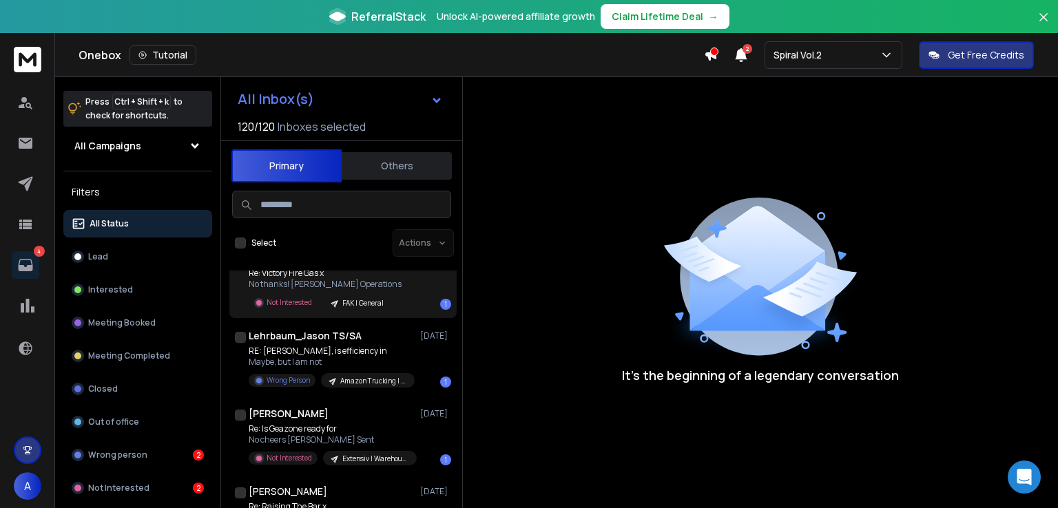
scroll to position [138, 0]
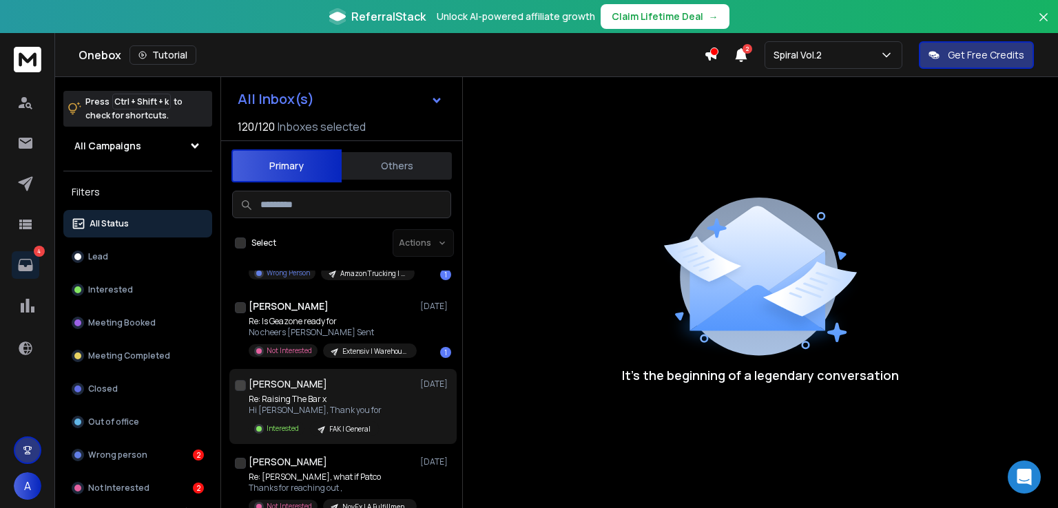
click at [318, 389] on h1 "Jenna Wallravin" at bounding box center [288, 385] width 79 height 14
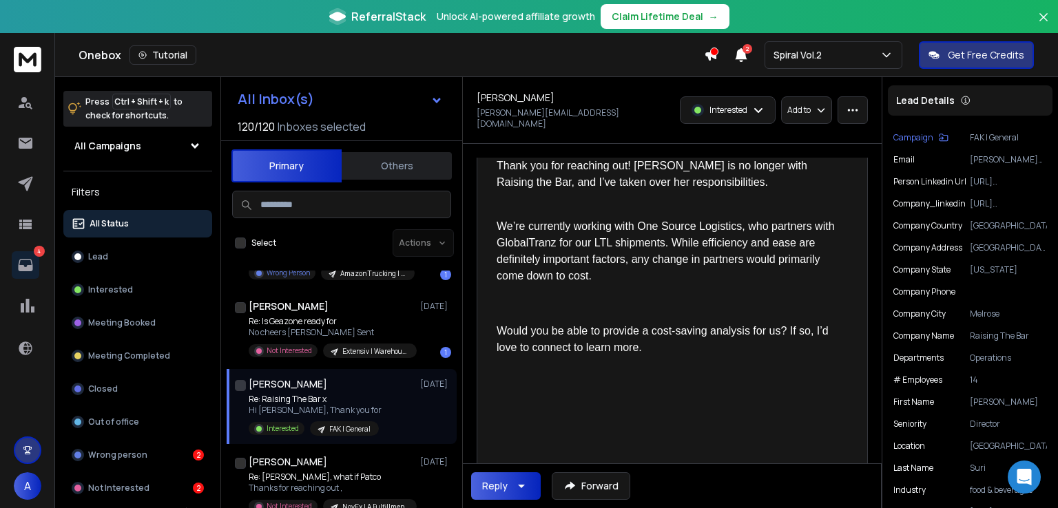
scroll to position [276, 0]
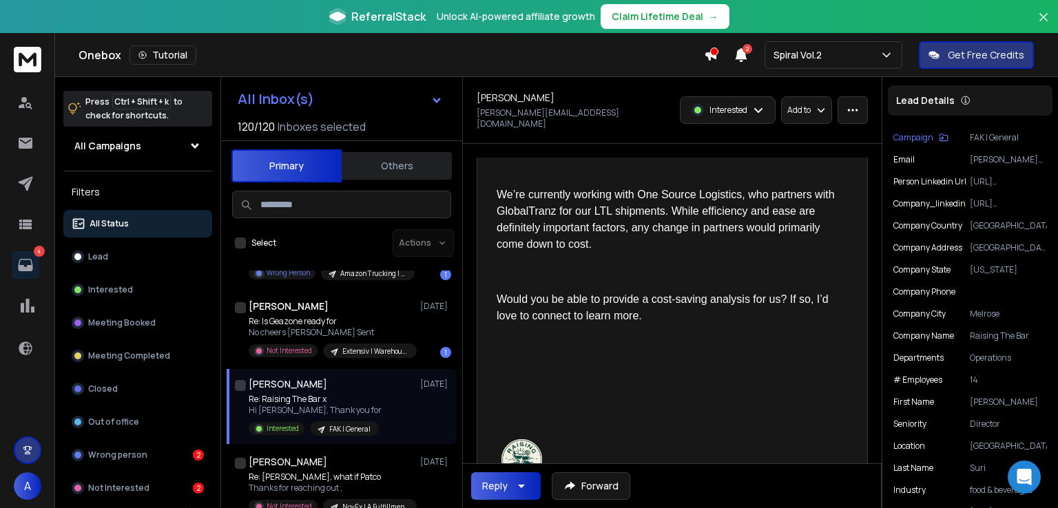
drag, startPoint x: 496, startPoint y: 210, endPoint x: 746, endPoint y: 351, distance: 286.9
copy div "We’re currently working with One Source Logistics, who partners with GlobalTran…"
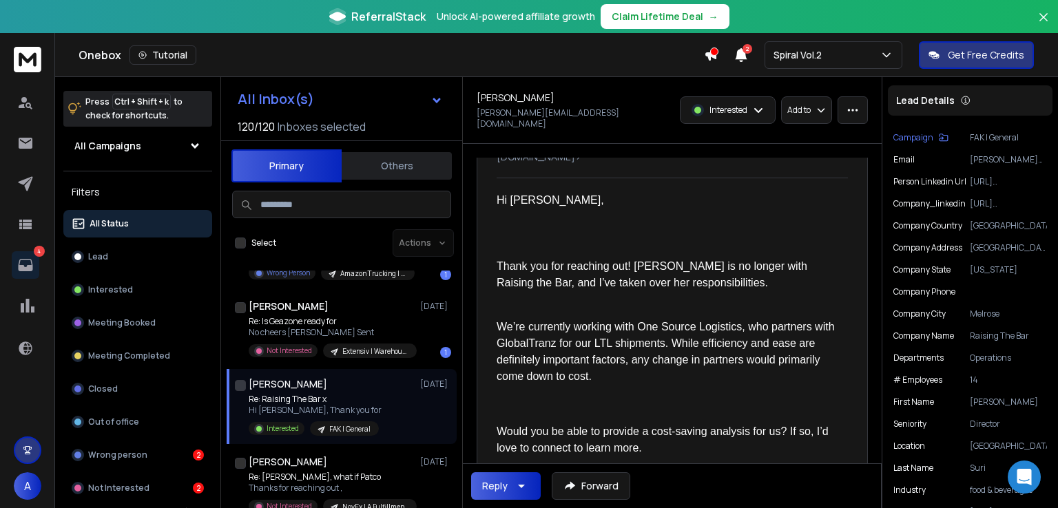
scroll to position [138, 0]
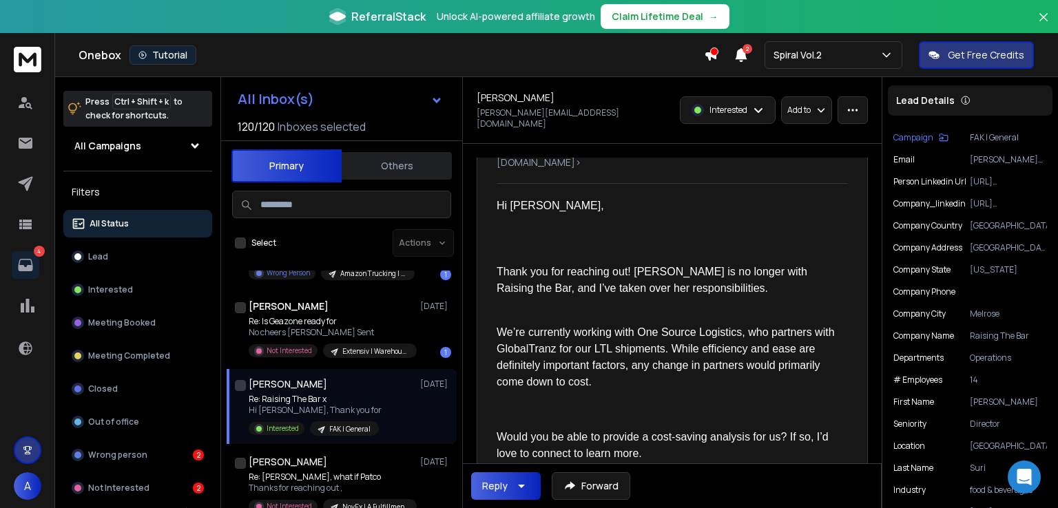
drag, startPoint x: 63, startPoint y: 53, endPoint x: 141, endPoint y: 54, distance: 77.8
click at [63, 53] on div "Onebox Tutorial 2 Spiral Vol.2 Get Free Credits" at bounding box center [529, 55] width 1058 height 44
click at [860, 56] on div "Spiral Vol.2" at bounding box center [834, 55] width 120 height 14
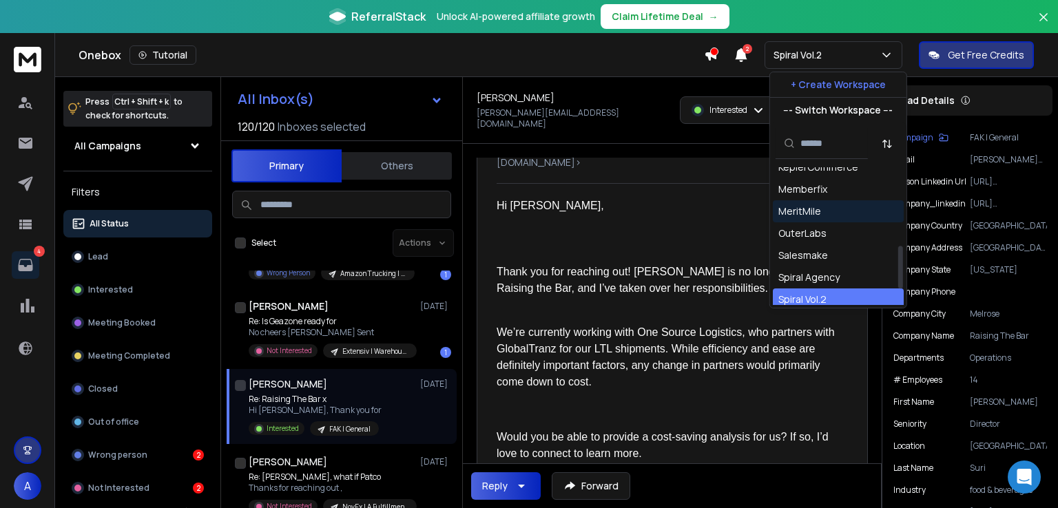
scroll to position [276, 0]
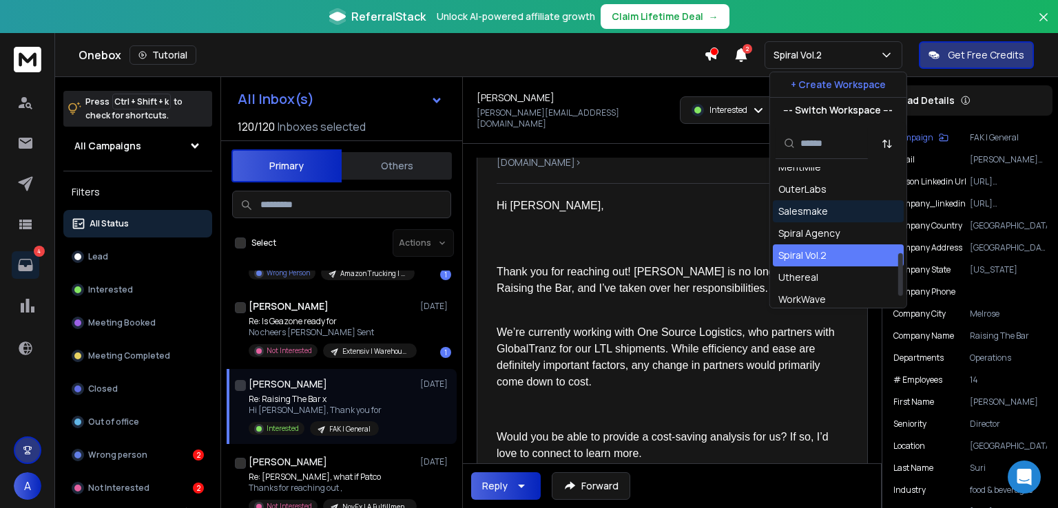
click at [824, 206] on div "Salesmake" at bounding box center [803, 212] width 50 height 14
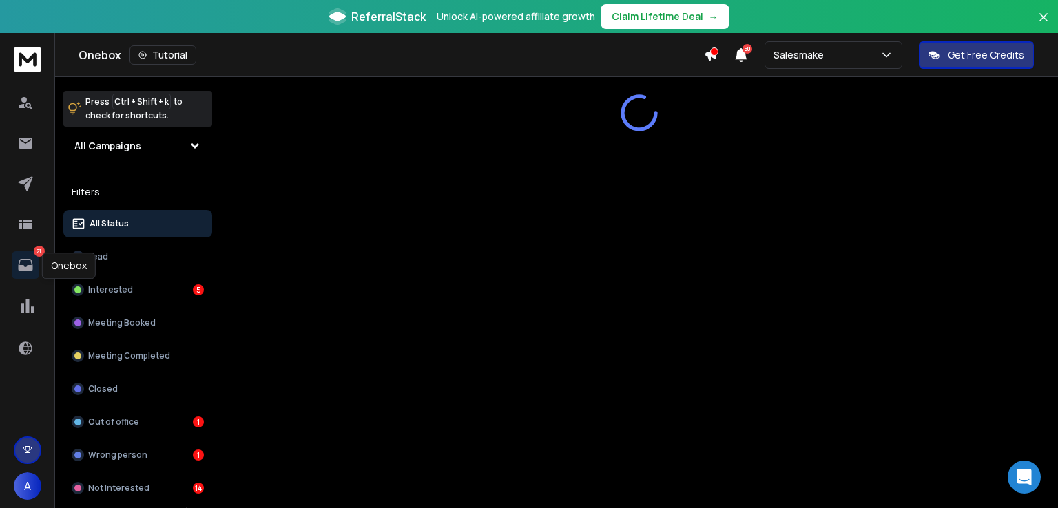
click at [29, 267] on icon at bounding box center [25, 265] width 14 height 12
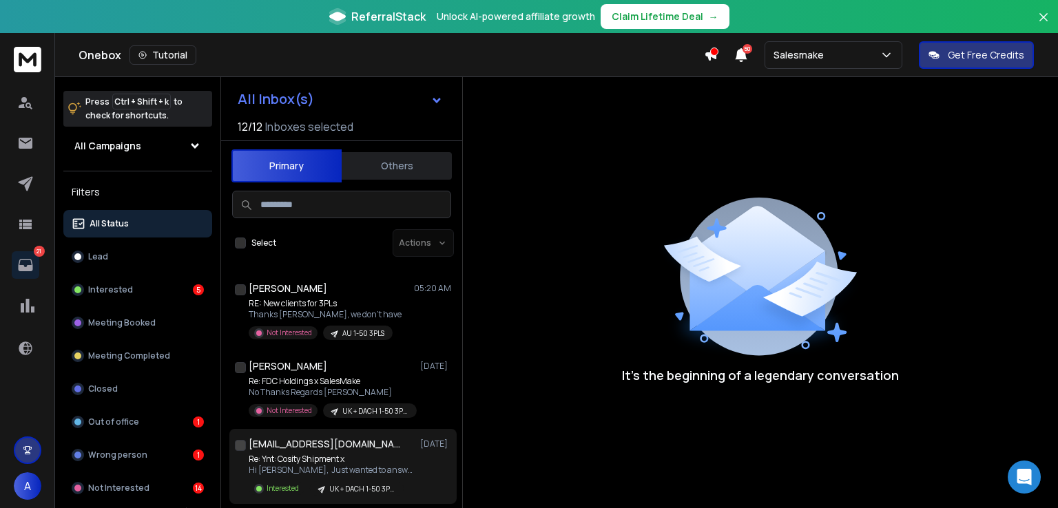
click at [354, 454] on p "Re: Ynt: Cosity Shipment x" at bounding box center [331, 459] width 165 height 11
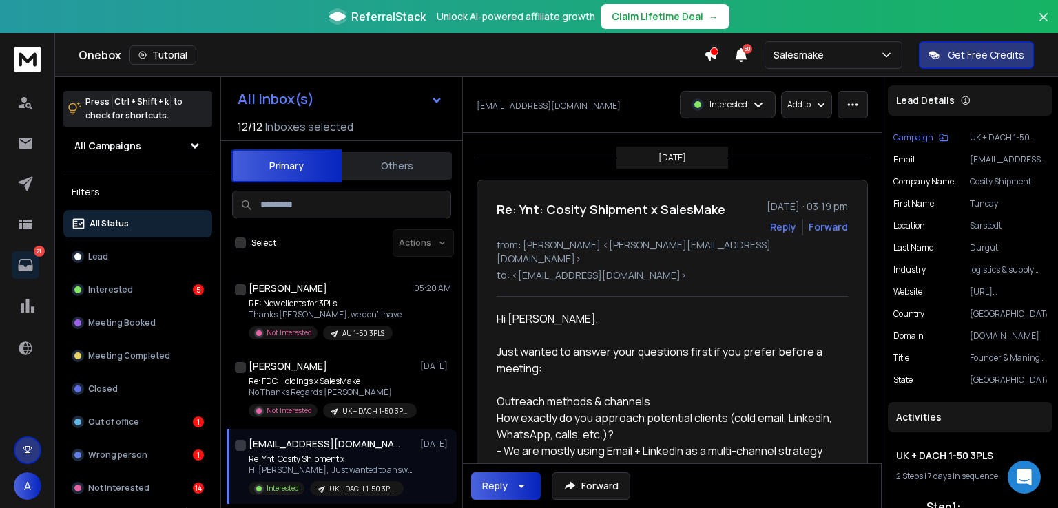
click at [524, 483] on icon "button" at bounding box center [521, 486] width 17 height 17
click at [507, 451] on p "Reply All" at bounding box center [514, 451] width 38 height 14
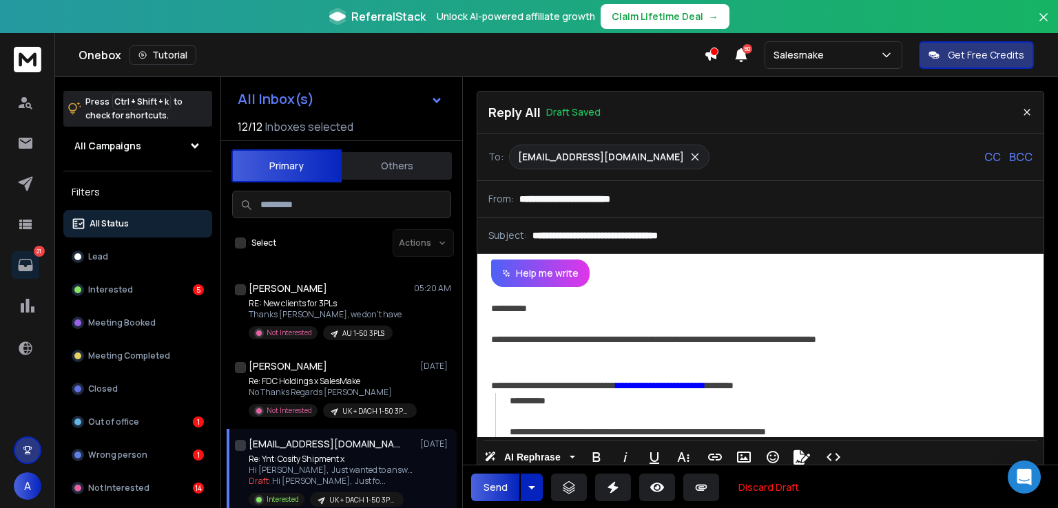
click at [504, 486] on button "Send" at bounding box center [495, 488] width 48 height 28
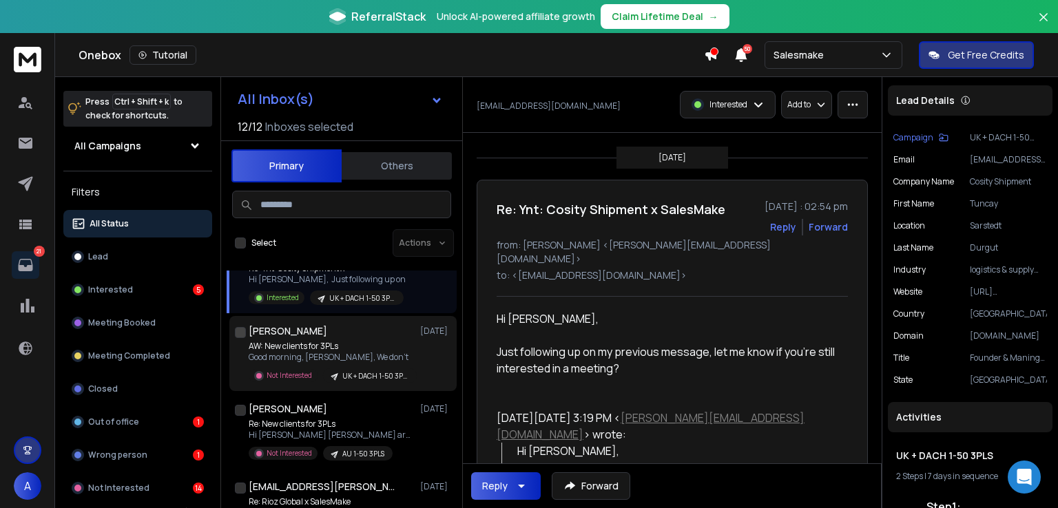
scroll to position [344, 0]
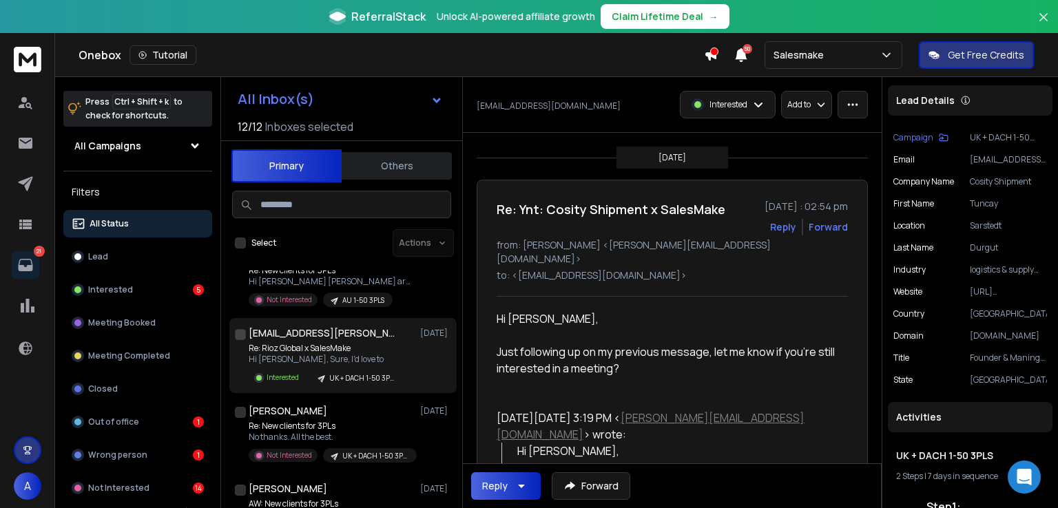
click at [322, 344] on p "Re: Rioz Global x SalesMake" at bounding box center [326, 348] width 155 height 11
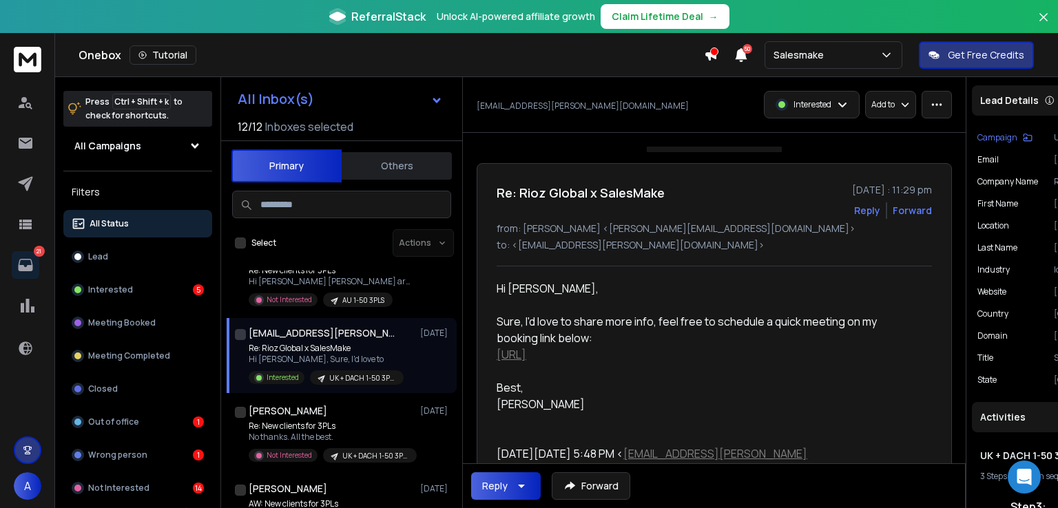
scroll to position [0, 0]
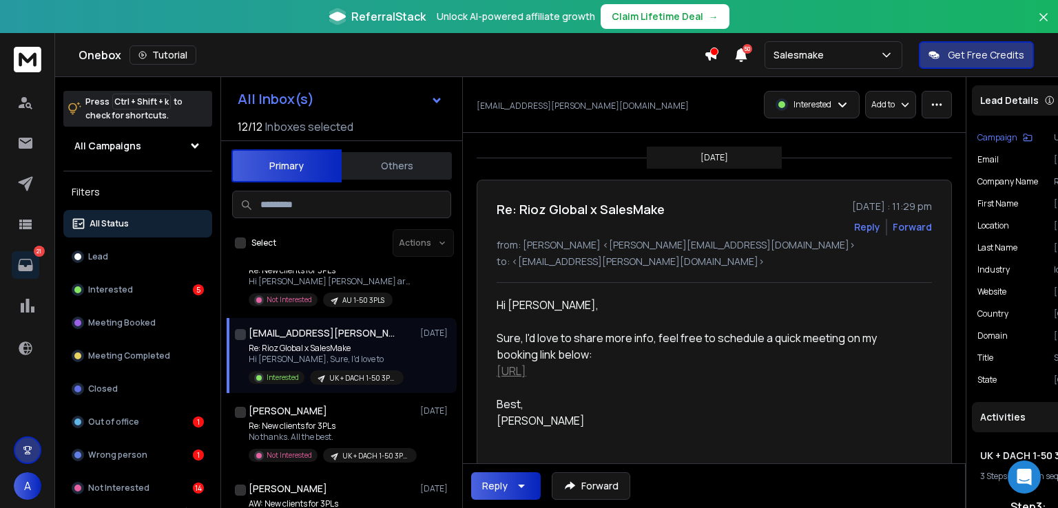
click at [522, 487] on icon "button" at bounding box center [521, 486] width 7 height 3
drag, startPoint x: 663, startPoint y: 366, endPoint x: 497, endPoint y: 376, distance: 165.7
click at [520, 482] on icon "button" at bounding box center [521, 486] width 17 height 17
click at [517, 451] on p "Reply All" at bounding box center [514, 451] width 38 height 14
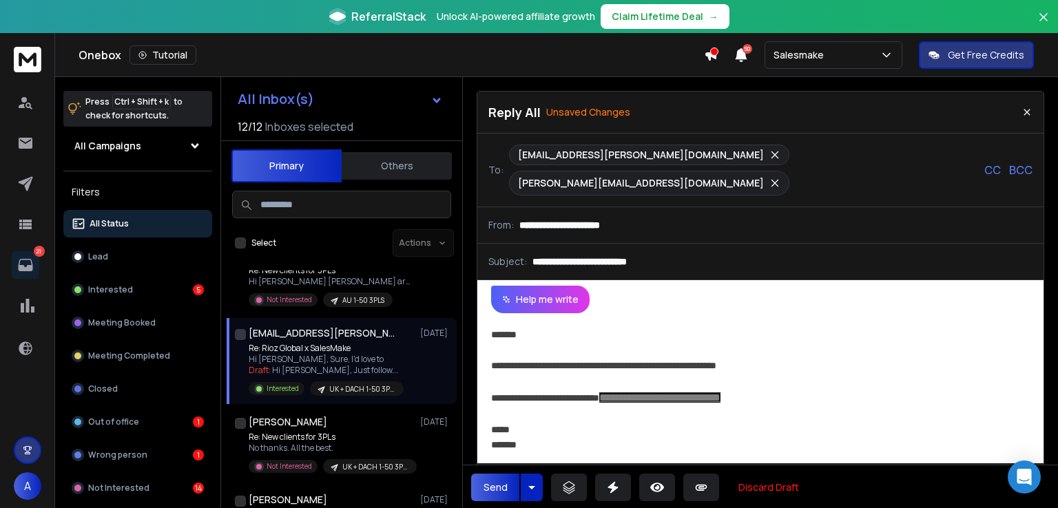
click at [495, 480] on button "Send" at bounding box center [495, 488] width 48 height 28
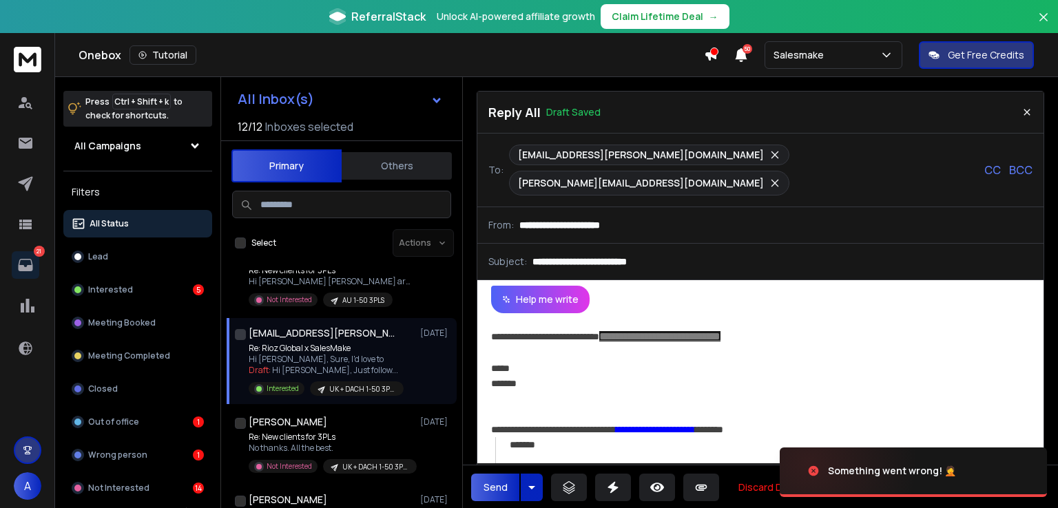
scroll to position [69, 0]
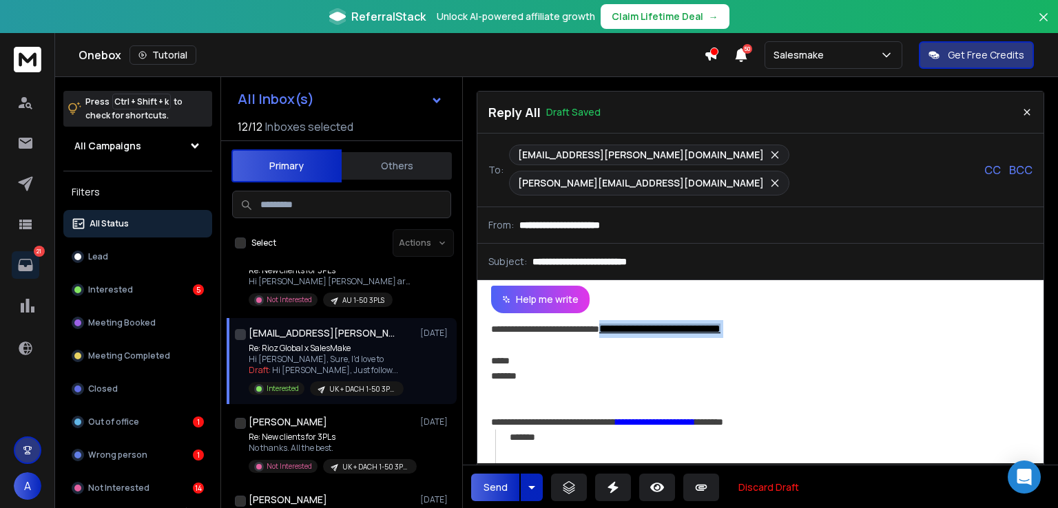
drag, startPoint x: 776, startPoint y: 304, endPoint x: 623, endPoint y: 304, distance: 152.9
click at [623, 304] on div "**********" at bounding box center [753, 320] width 525 height 125
click at [690, 475] on icon "button" at bounding box center [683, 483] width 17 height 17
click at [510, 478] on icon "button" at bounding box center [513, 483] width 10 height 10
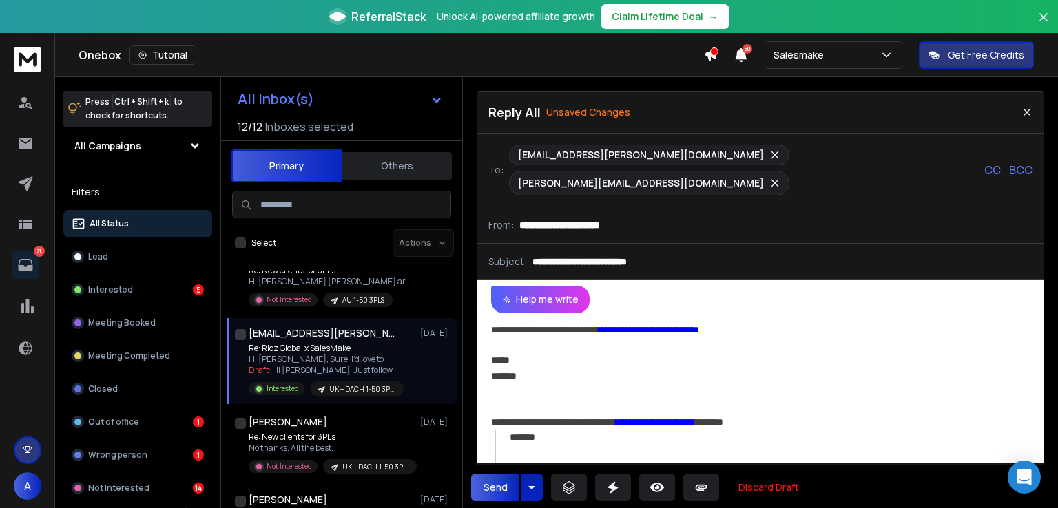
click at [716, 339] on div "**********" at bounding box center [753, 321] width 525 height 123
click at [498, 479] on button "Send" at bounding box center [495, 488] width 48 height 28
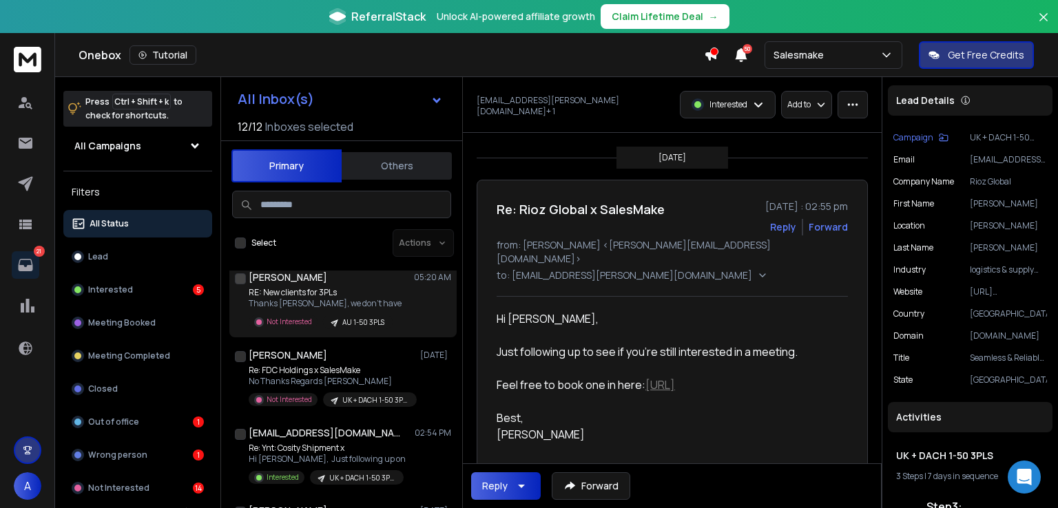
scroll to position [0, 0]
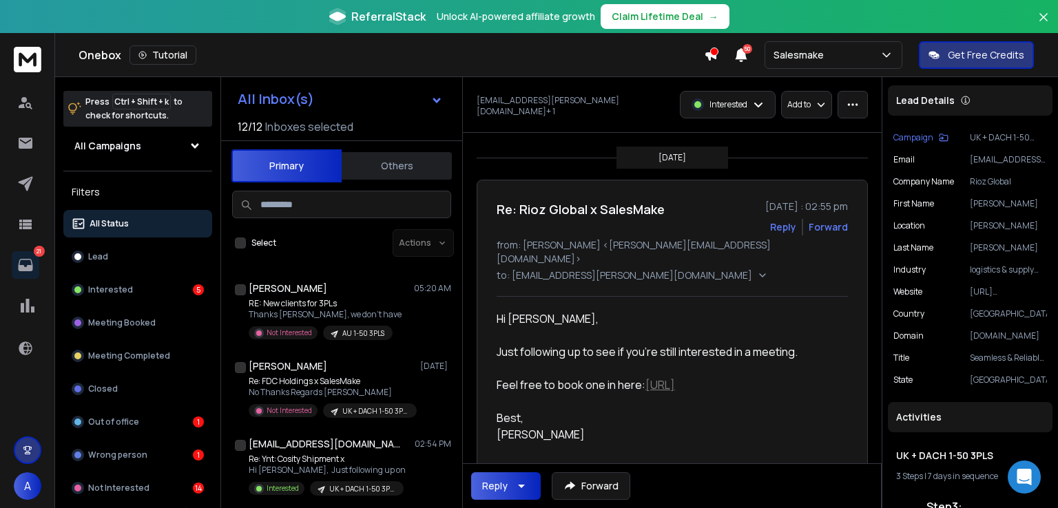
click at [102, 217] on div "All Status" at bounding box center [100, 224] width 57 height 14
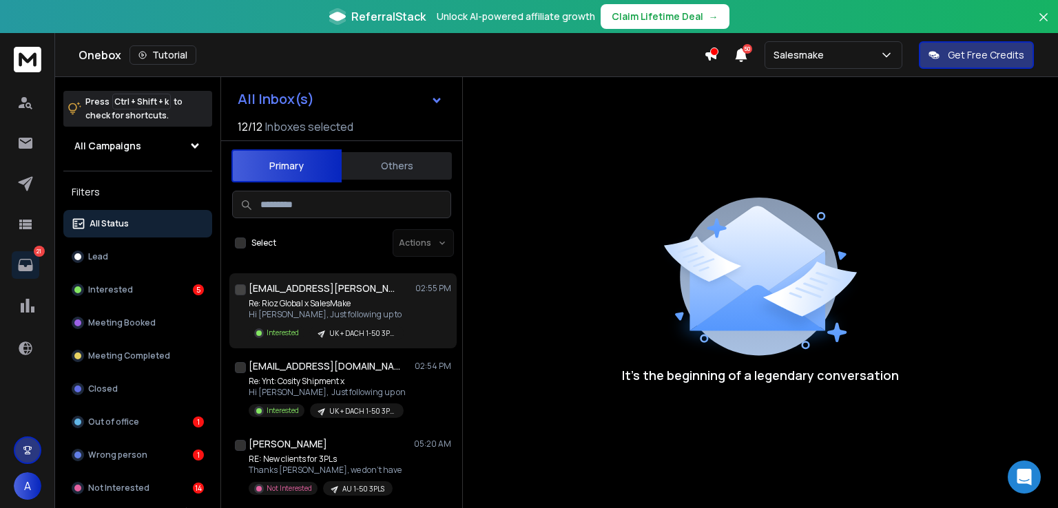
click at [333, 309] on div "Re: Rioz Global x SalesMake Hi [PERSON_NAME], Just following up to Interested U…" at bounding box center [326, 319] width 155 height 42
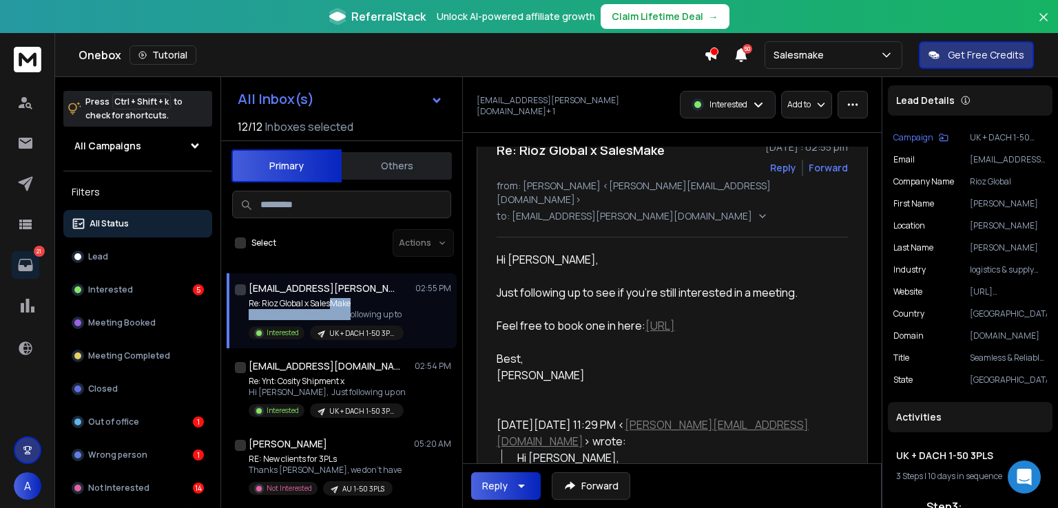
scroll to position [207, 0]
